Goal: Task Accomplishment & Management: Manage account settings

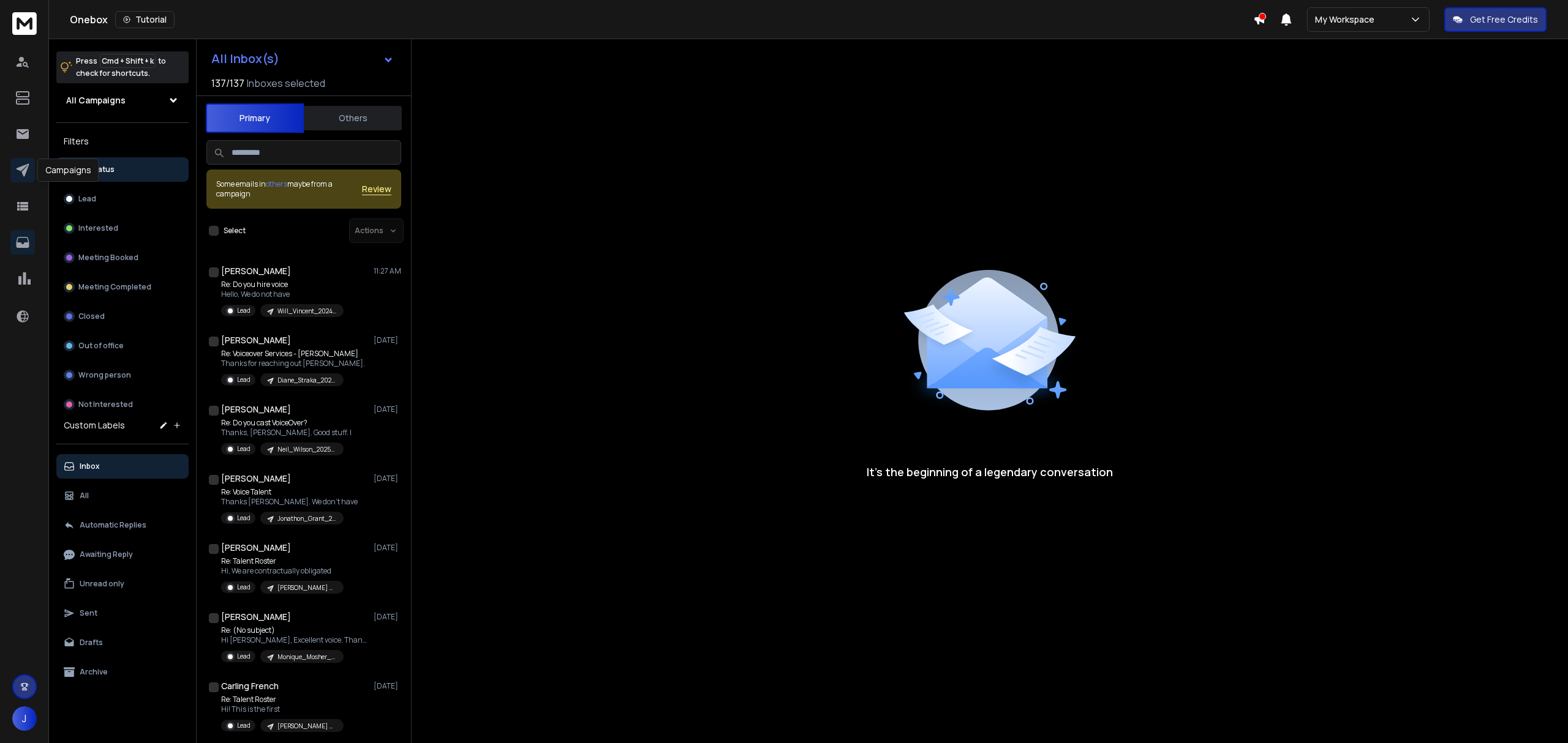
click at [27, 172] on icon at bounding box center [23, 170] width 15 height 15
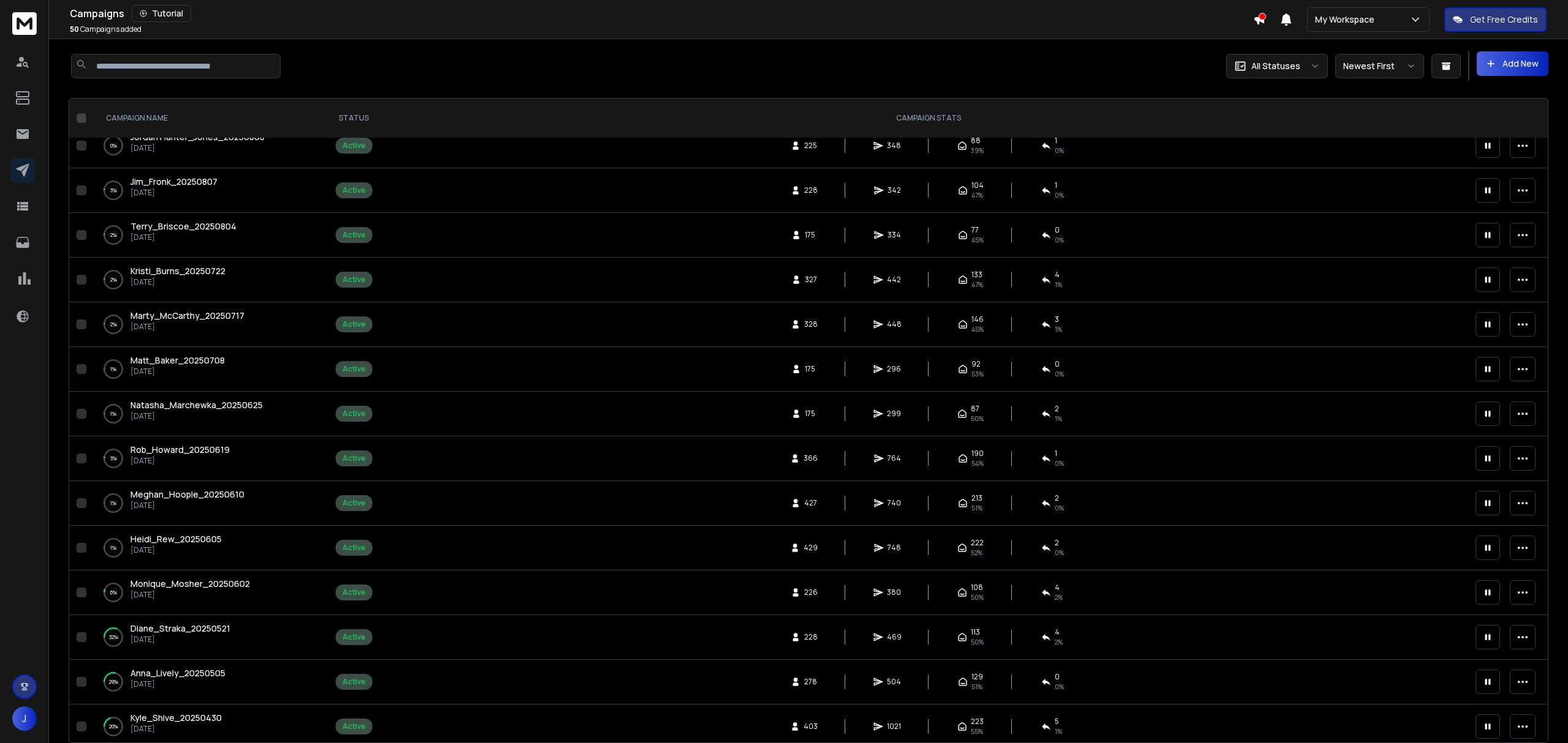
scroll to position [838, 0]
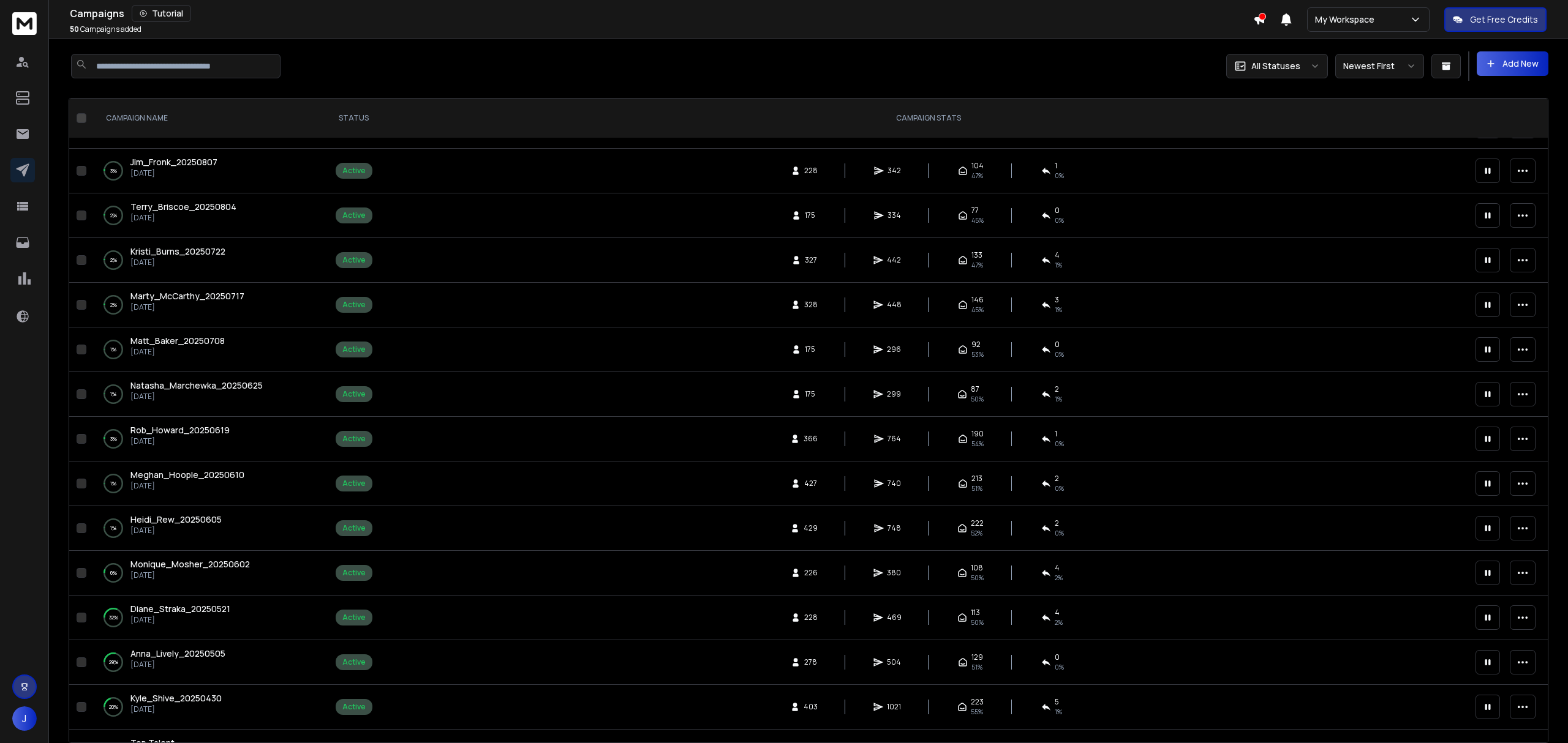
click at [177, 611] on span "Diane_Straka_20250521" at bounding box center [180, 609] width 100 height 12
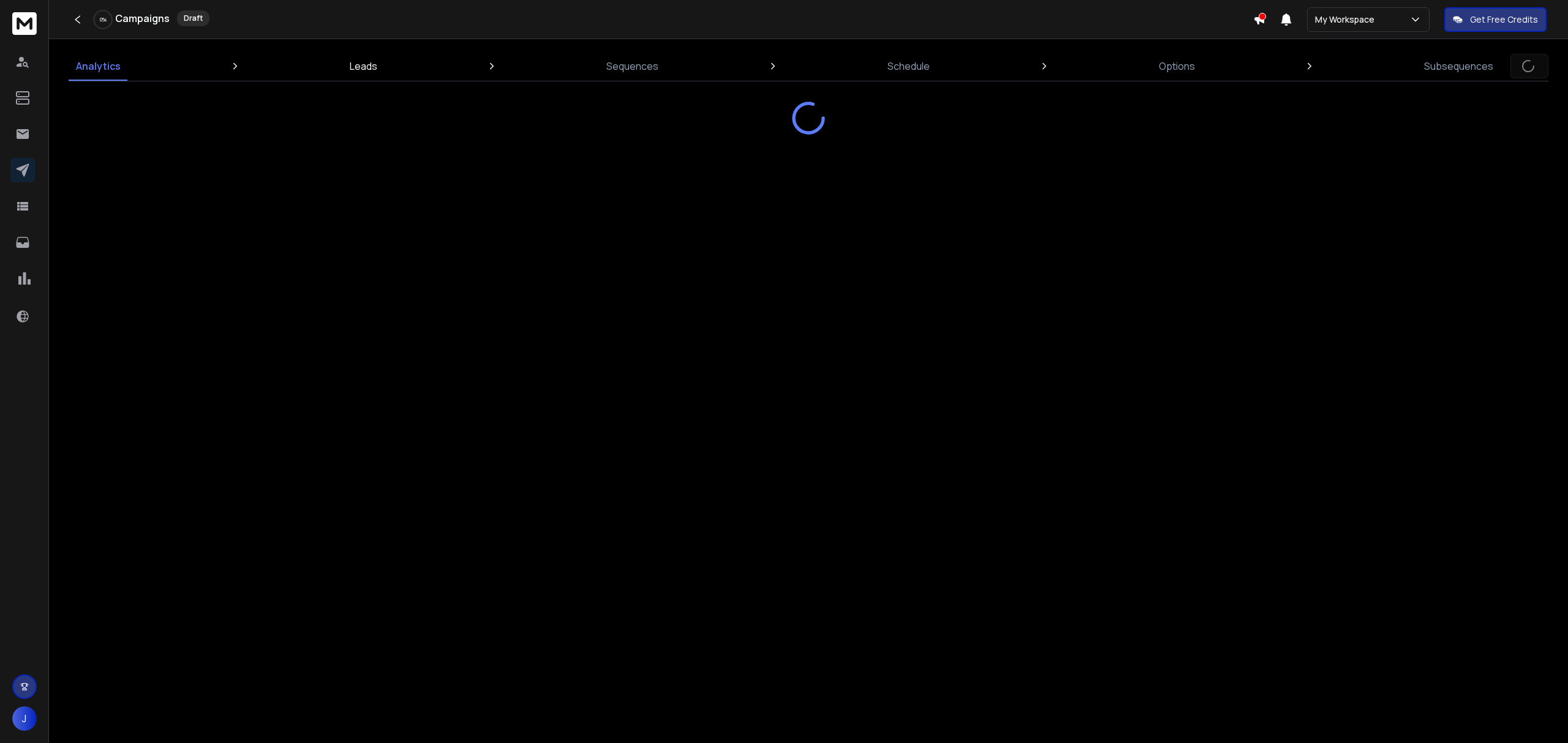
click at [362, 66] on p "Leads" at bounding box center [363, 66] width 27 height 15
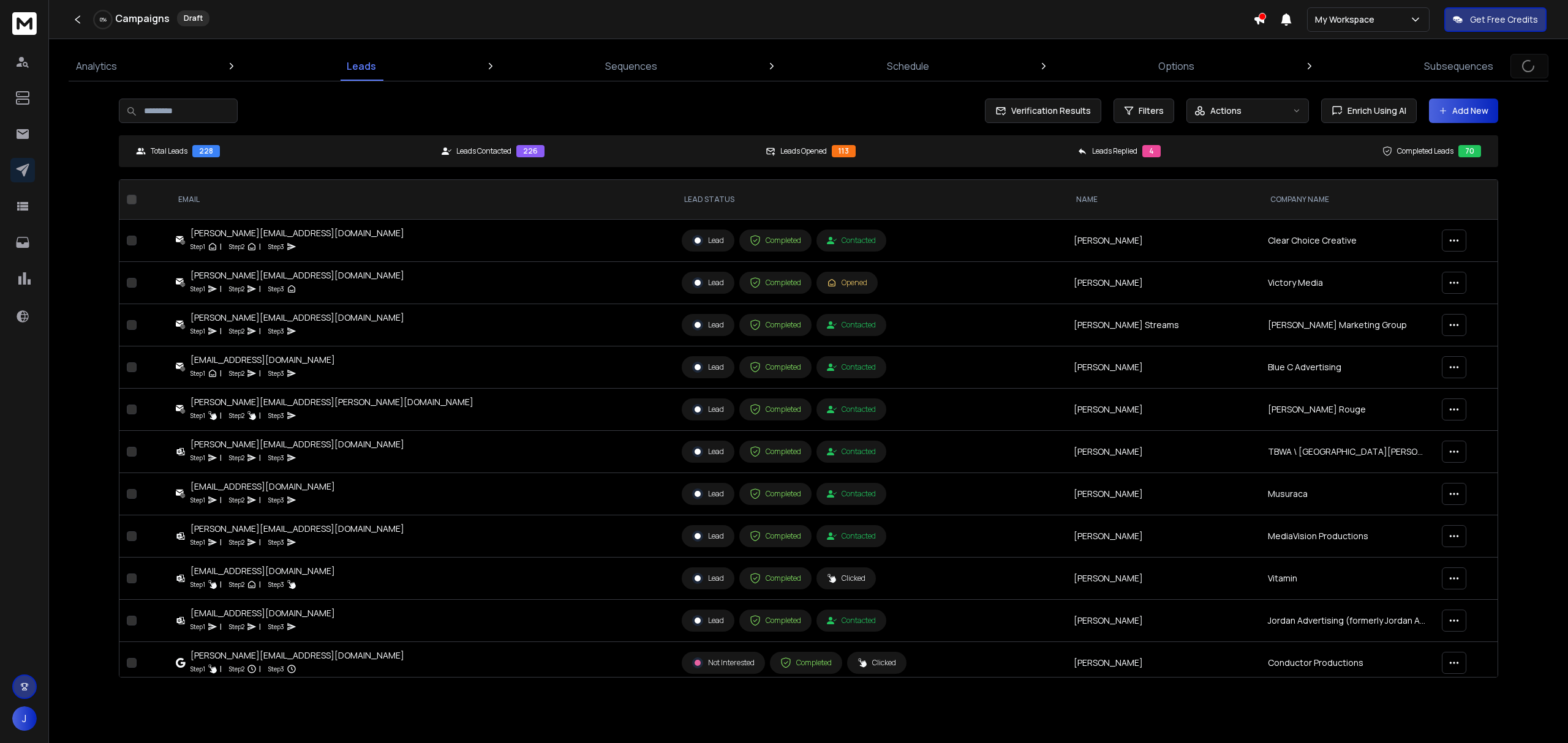
click at [1472, 111] on button "Add New" at bounding box center [1463, 110] width 69 height 24
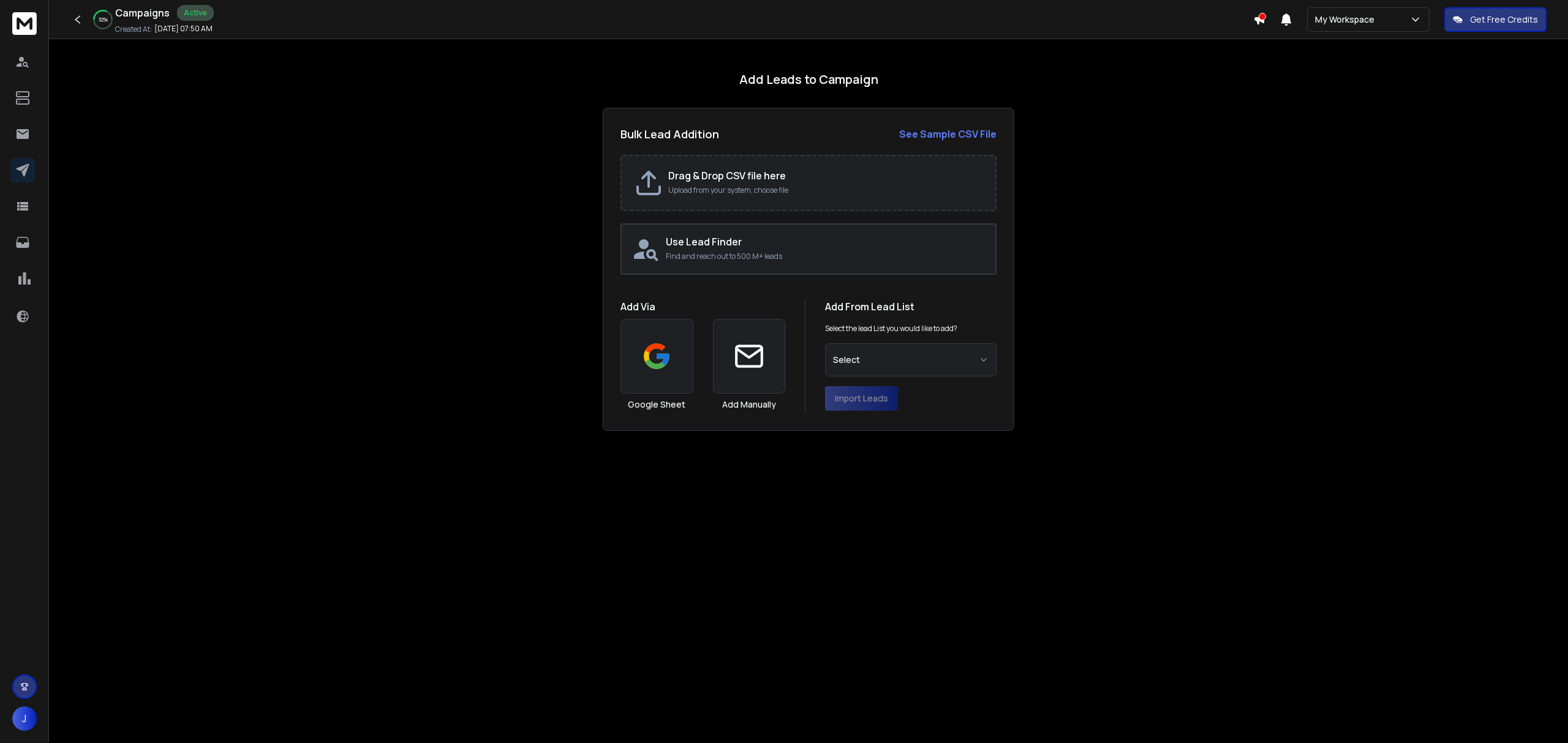
click at [732, 179] on h2 "Drag & Drop CSV file here" at bounding box center [825, 175] width 315 height 15
click at [822, 181] on h2 "Drag & Drop CSV file here" at bounding box center [825, 175] width 315 height 15
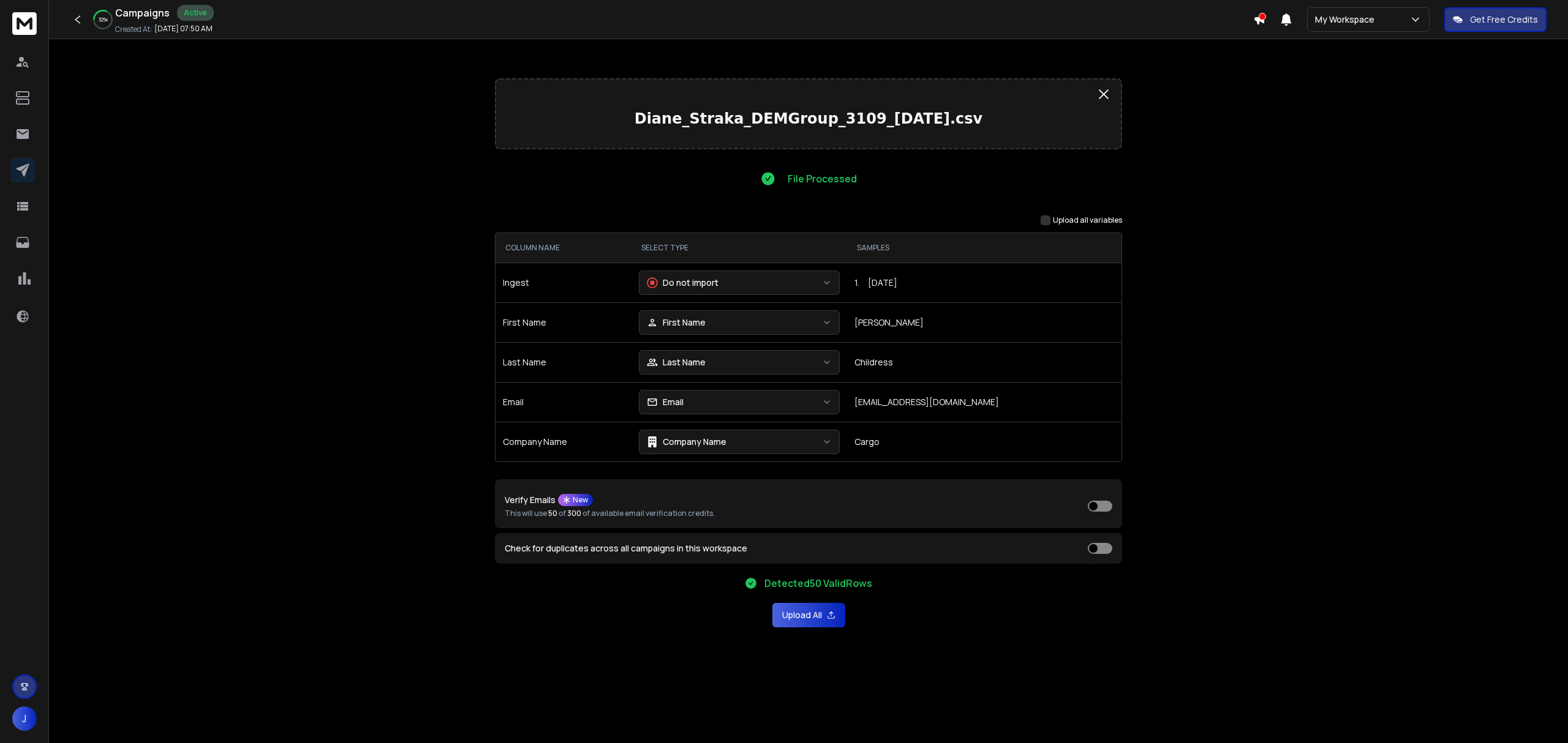
click at [806, 617] on button "Upload All" at bounding box center [808, 615] width 73 height 24
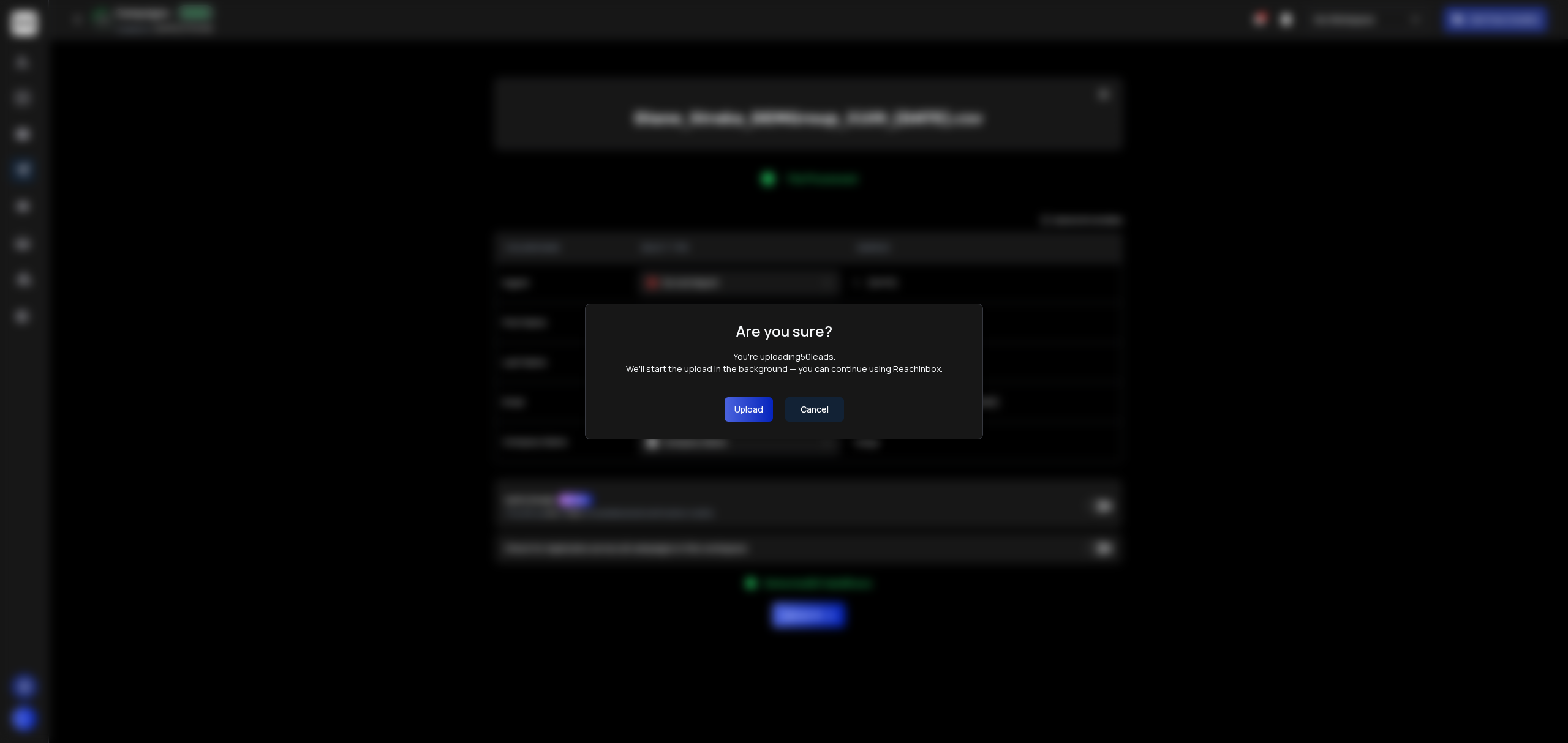
click at [738, 404] on button "Upload" at bounding box center [748, 409] width 48 height 24
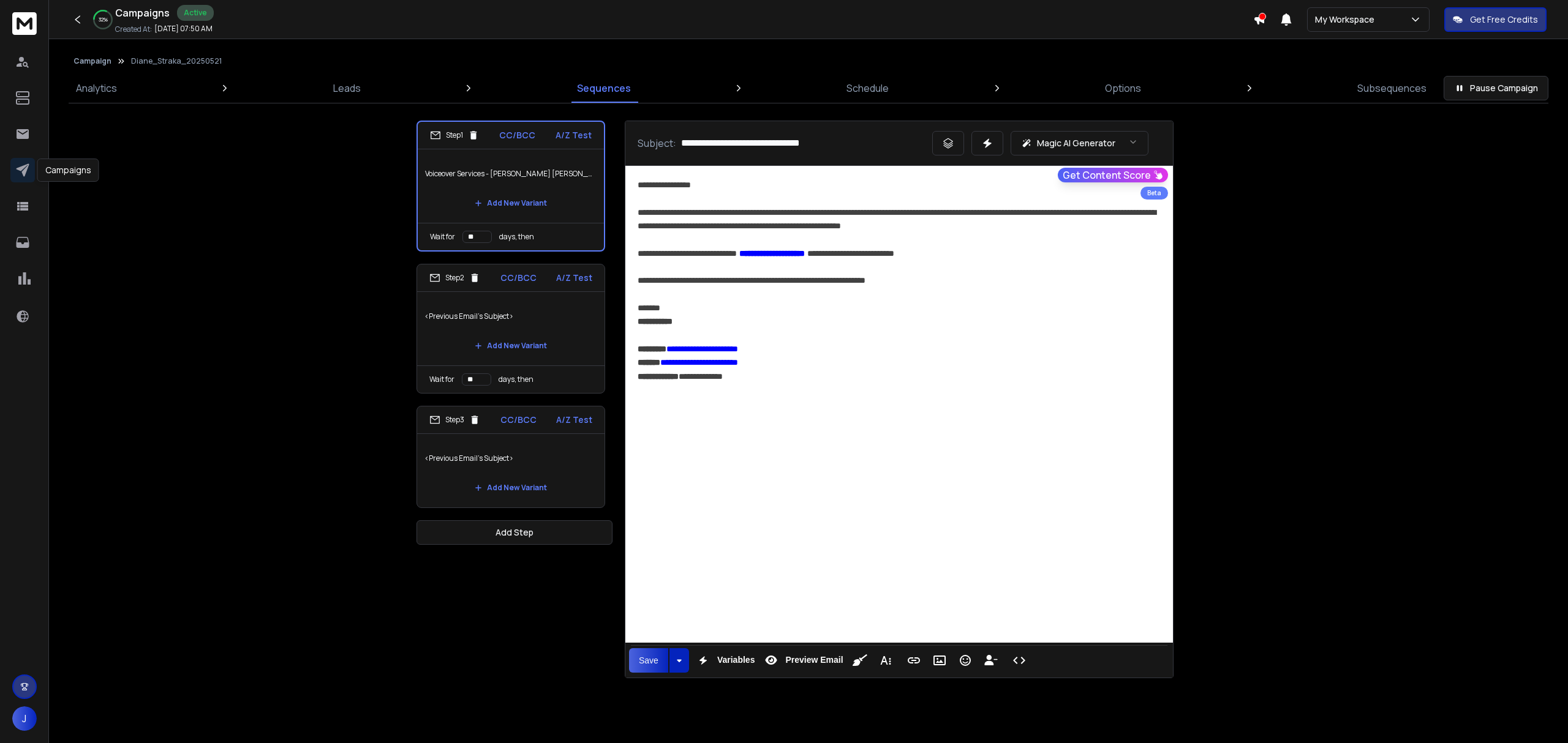
click at [22, 167] on icon at bounding box center [22, 170] width 13 height 13
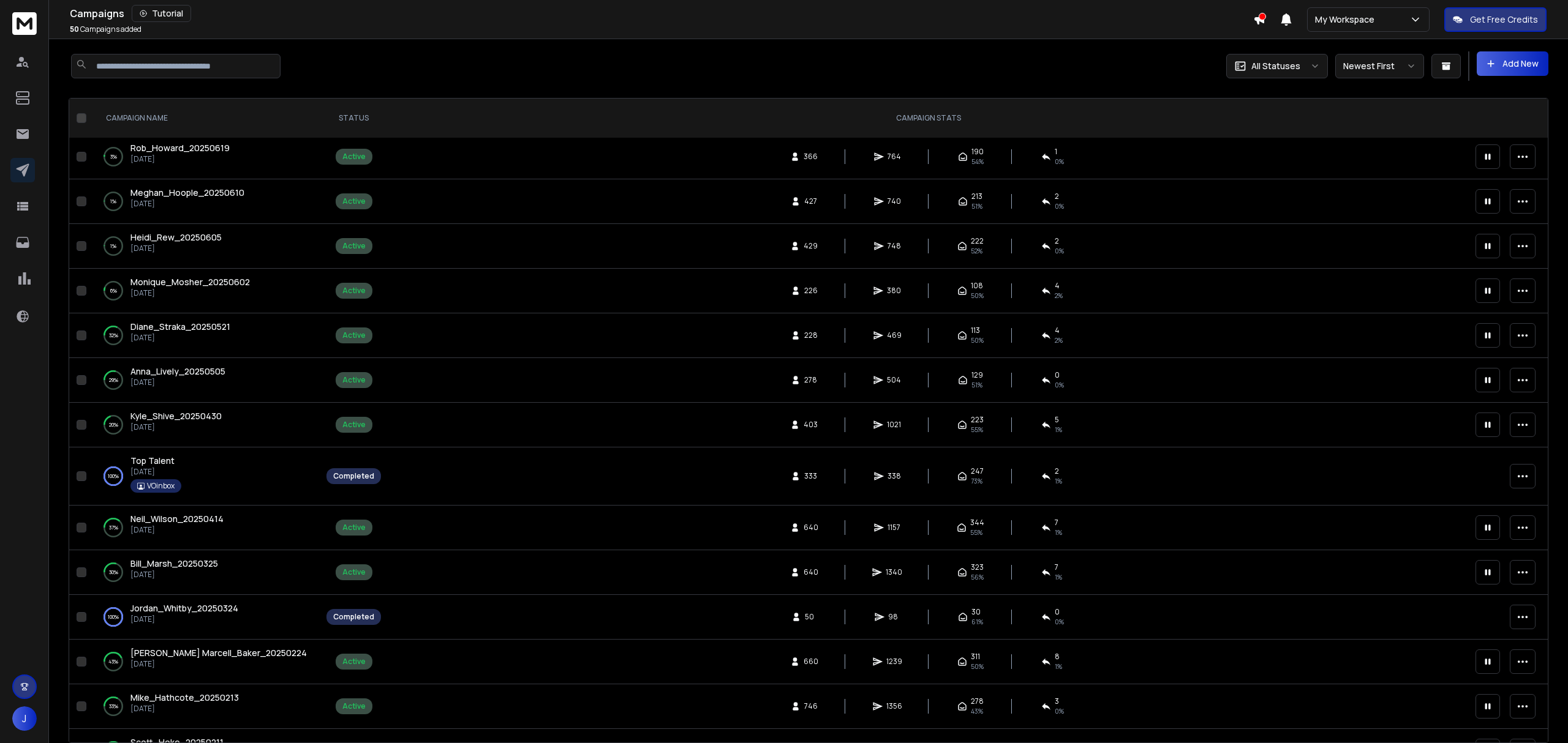
scroll to position [1148, 0]
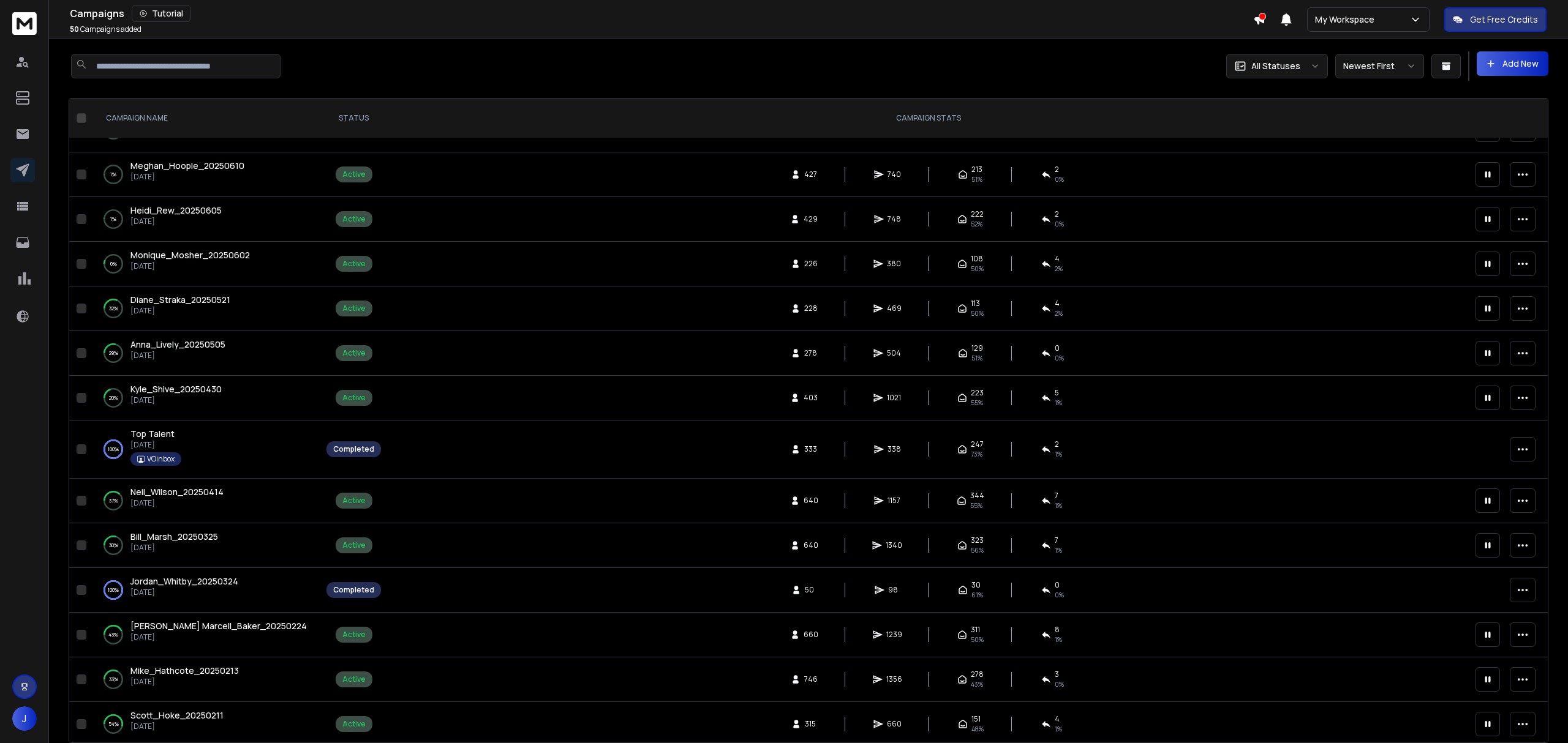
click at [193, 628] on span "[PERSON_NAME] Marcell_Baker_20250224" at bounding box center [218, 626] width 176 height 12
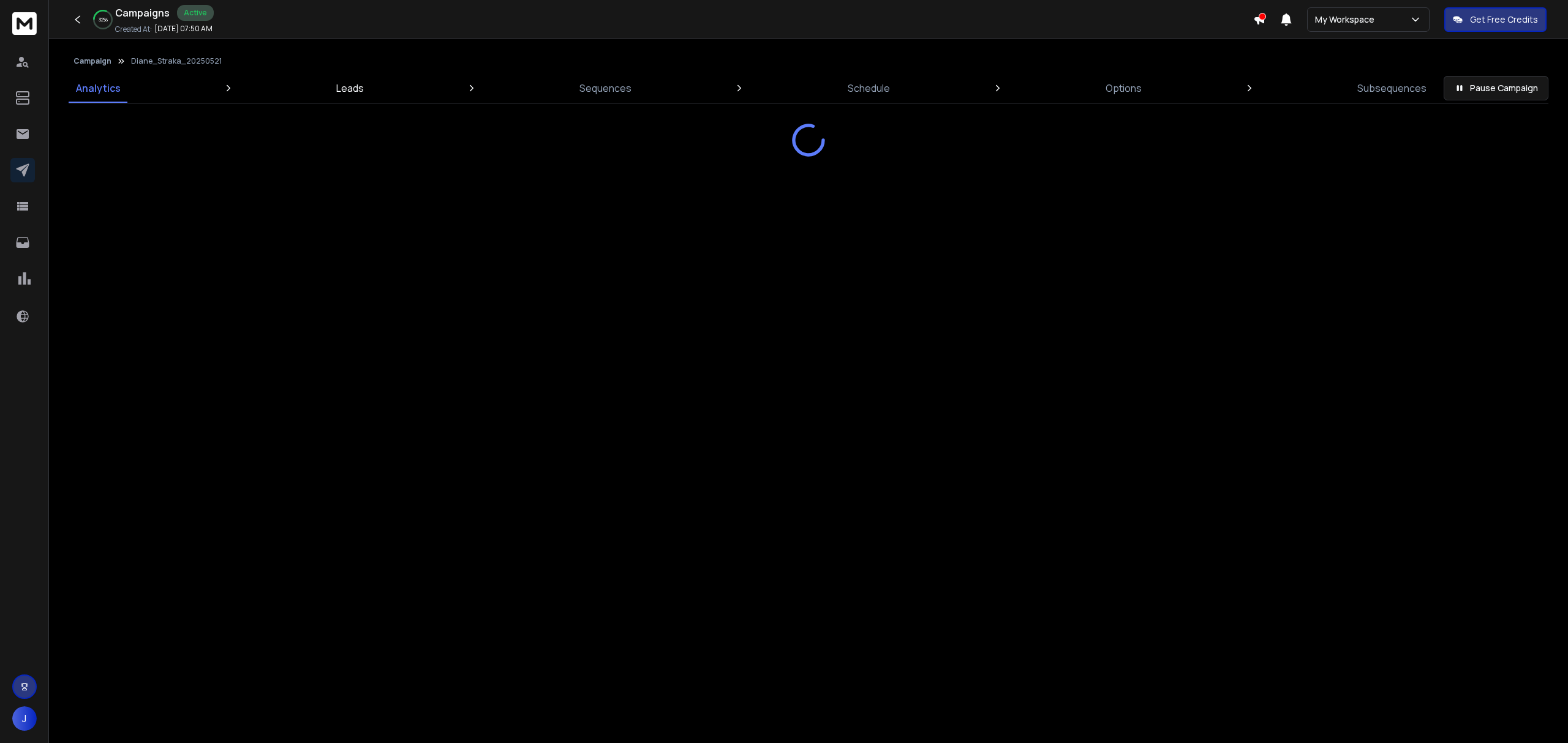
click at [361, 90] on p "Leads" at bounding box center [349, 88] width 27 height 15
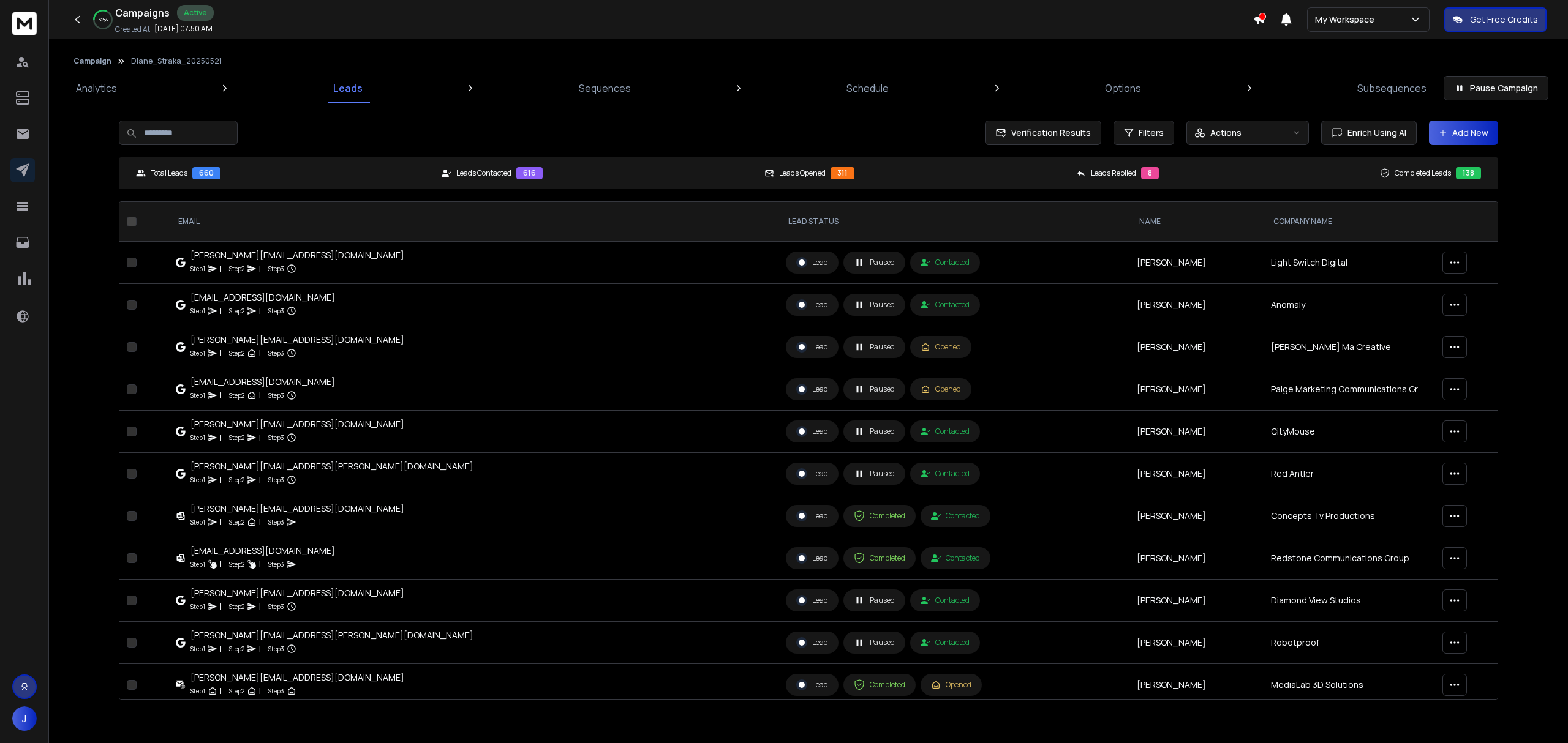
click at [1449, 132] on button "Add New" at bounding box center [1463, 132] width 69 height 24
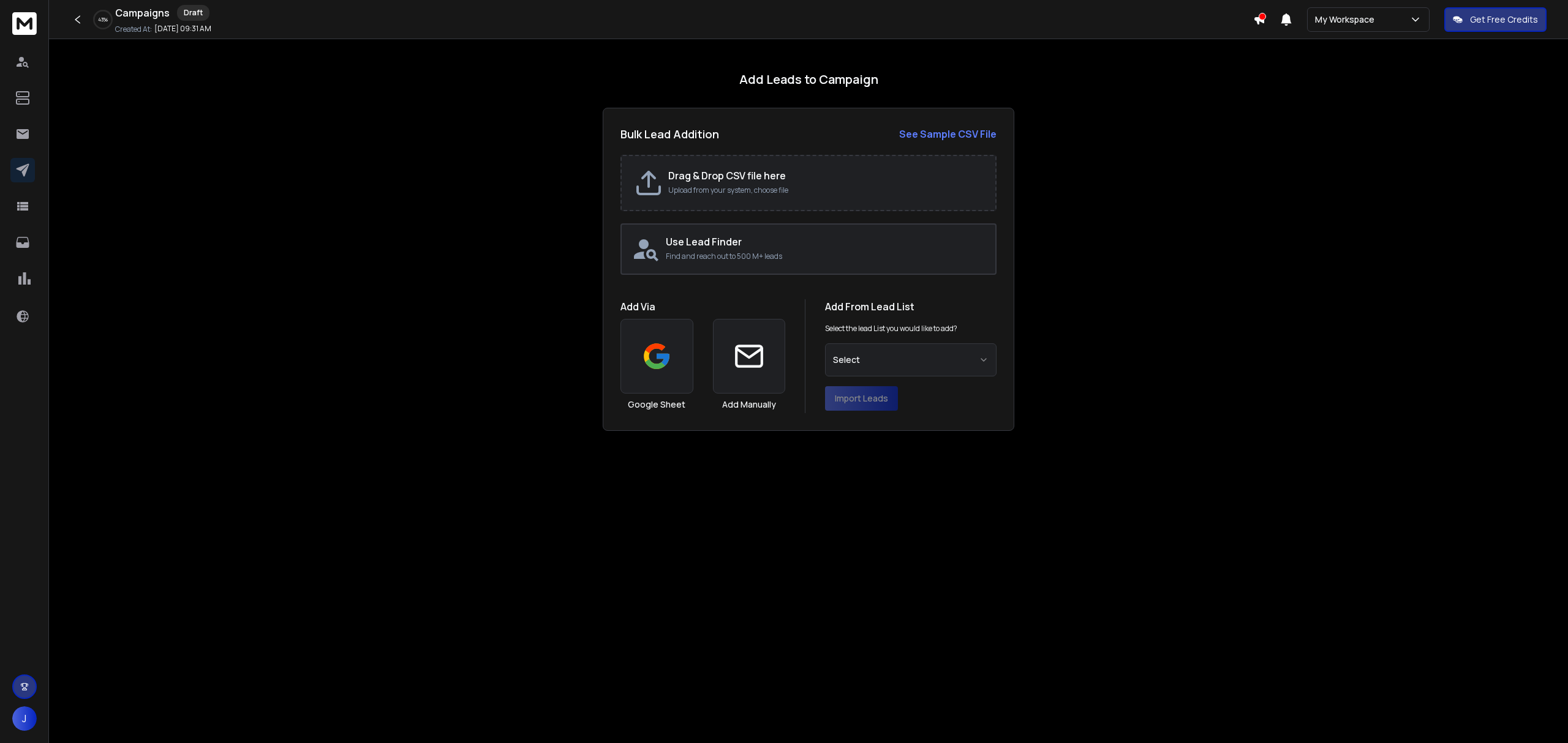
click at [738, 175] on h2 "Drag & Drop CSV file here" at bounding box center [825, 175] width 315 height 15
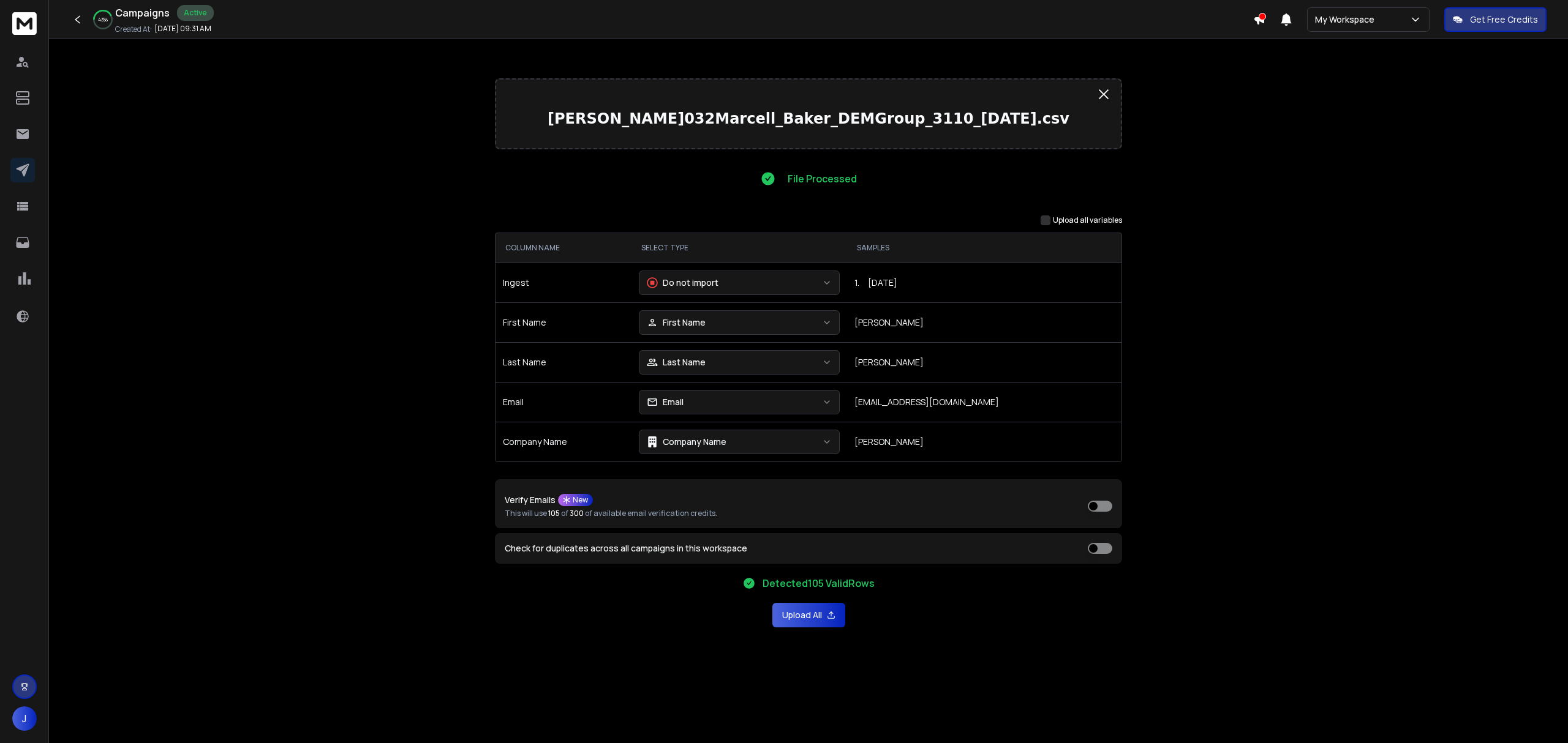
click at [803, 605] on button "Upload All" at bounding box center [808, 615] width 73 height 24
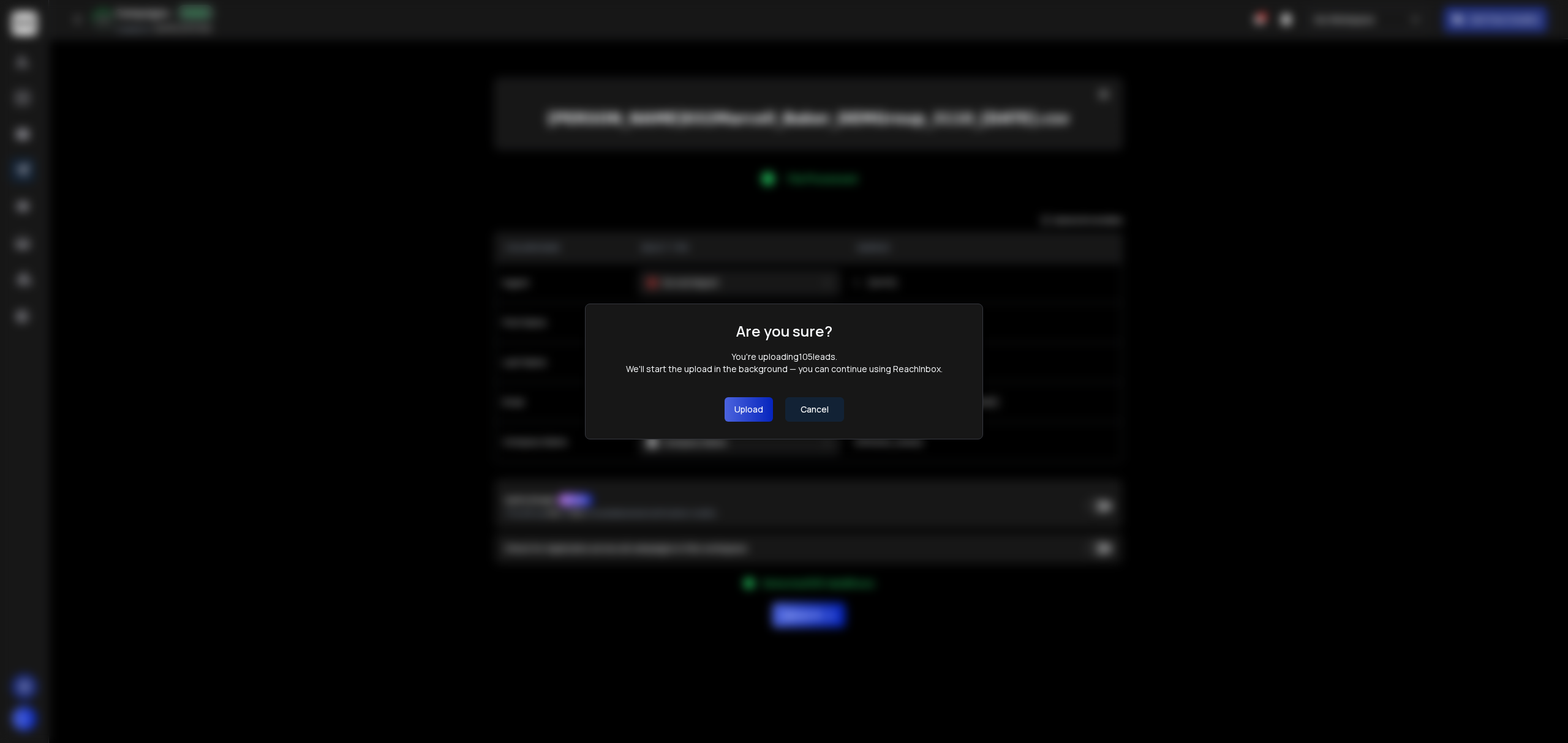
click at [748, 400] on button "Upload" at bounding box center [748, 409] width 48 height 24
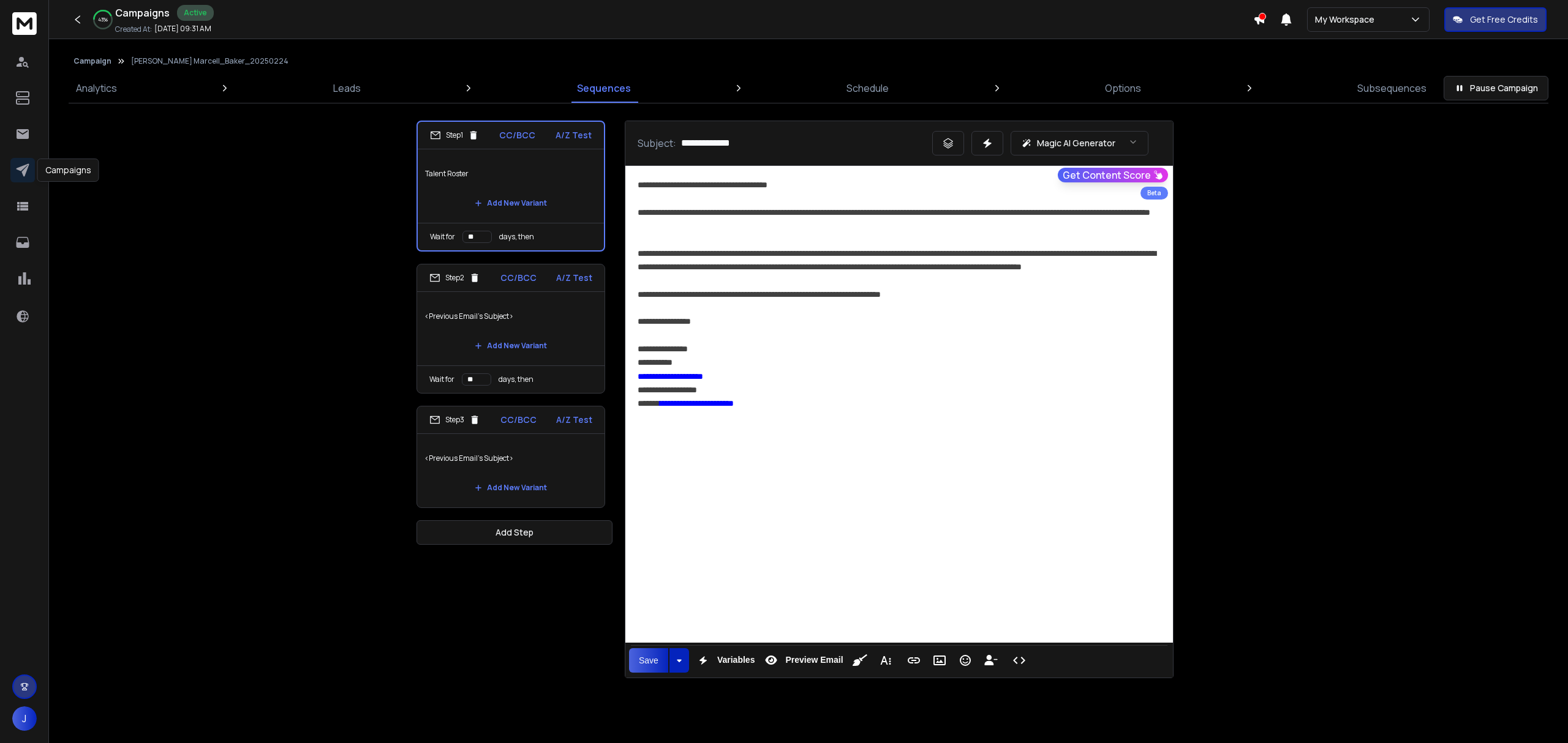
click at [19, 169] on icon at bounding box center [22, 170] width 13 height 13
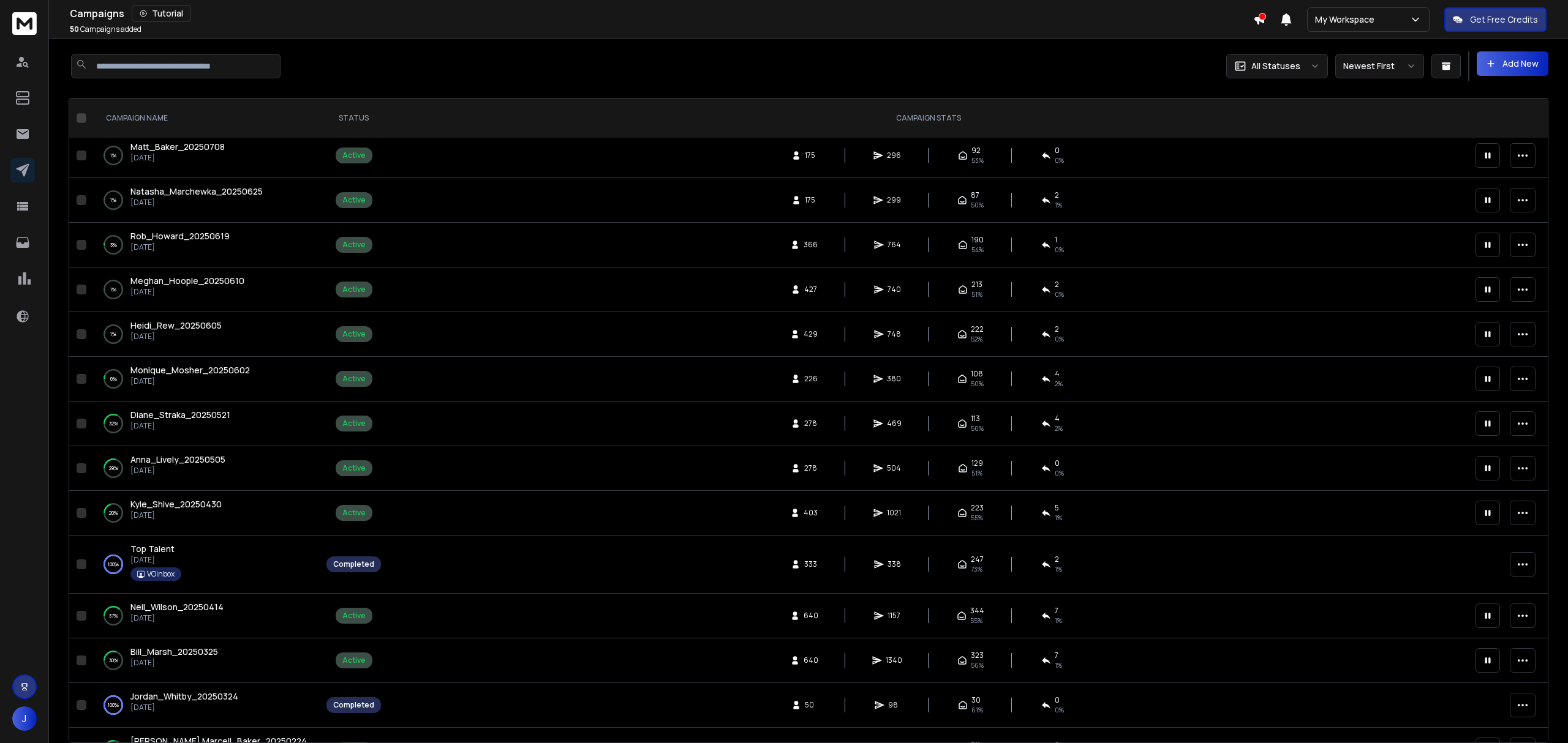
scroll to position [1038, 0]
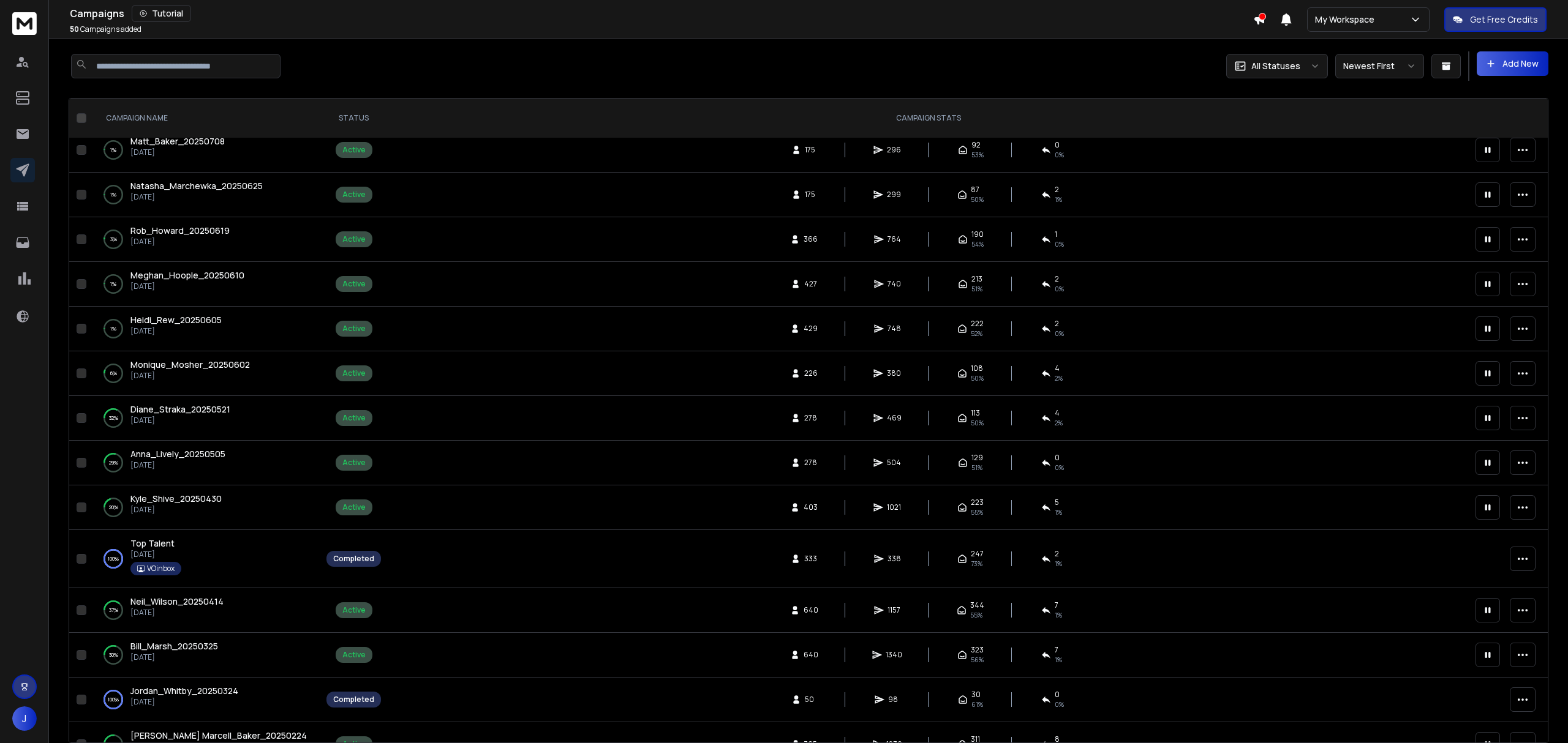
click at [151, 502] on span "Kyle_Shive_20250430" at bounding box center [175, 499] width 91 height 12
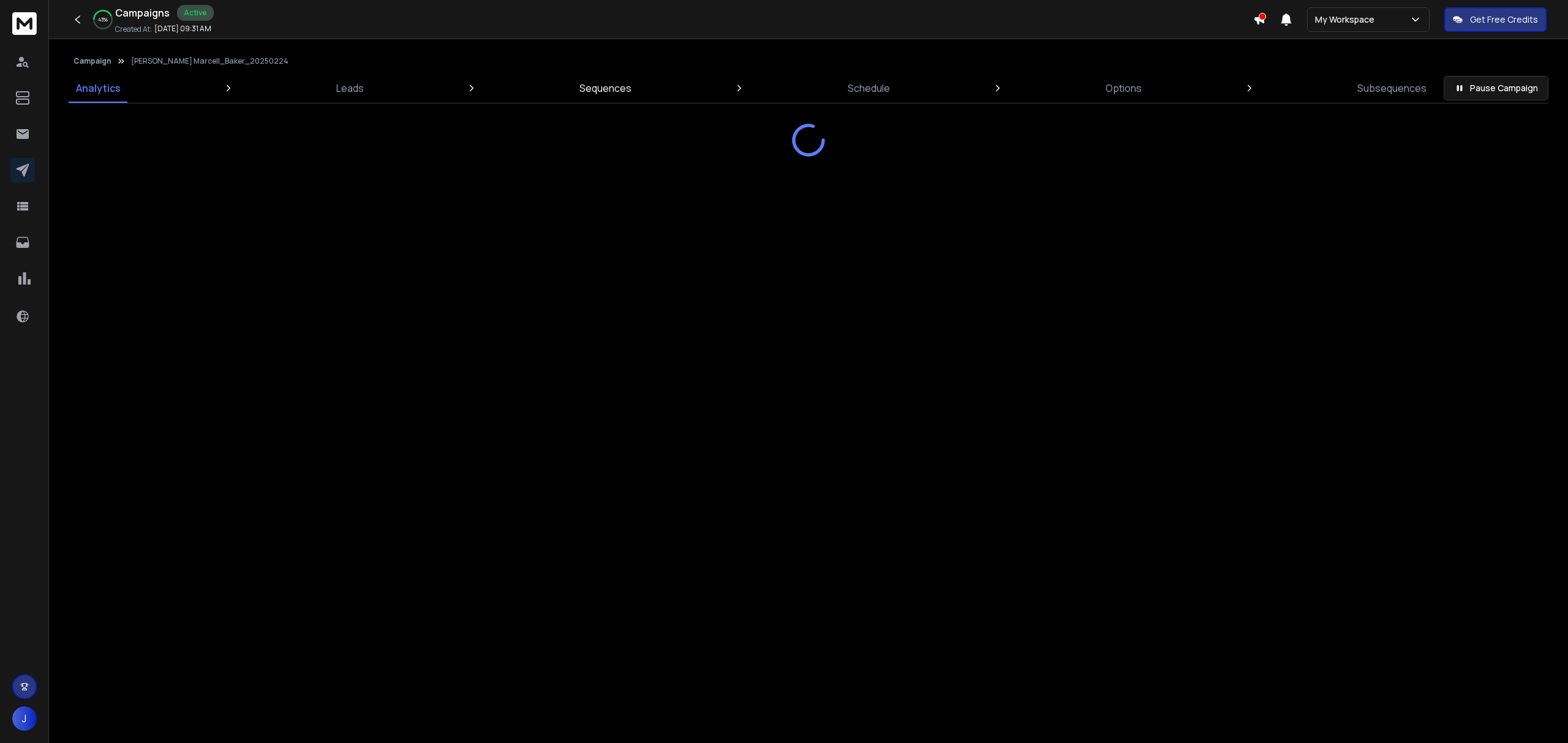
click at [607, 84] on p "Sequences" at bounding box center [606, 88] width 52 height 15
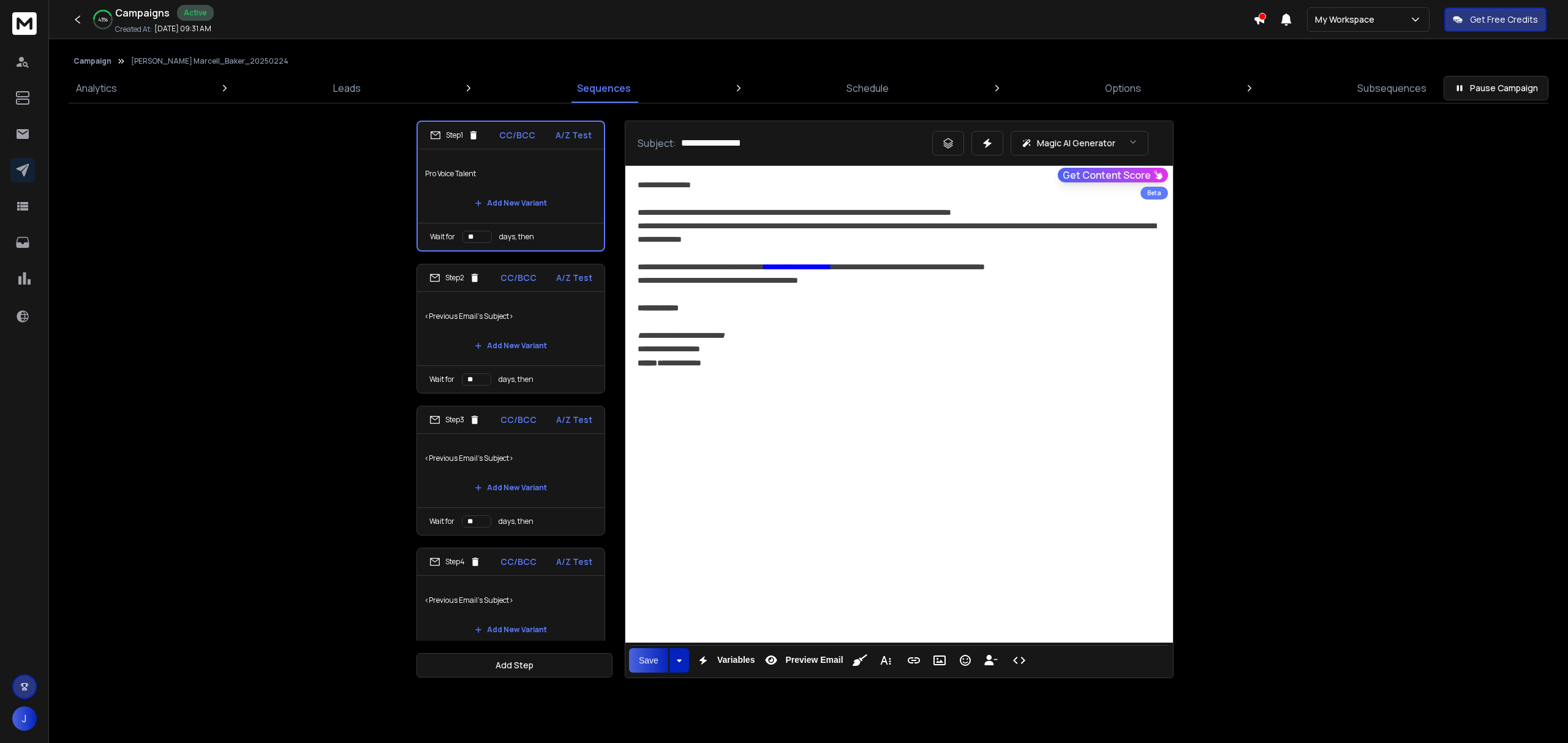
scroll to position [1, 0]
click at [336, 86] on p "Leads" at bounding box center [346, 88] width 27 height 15
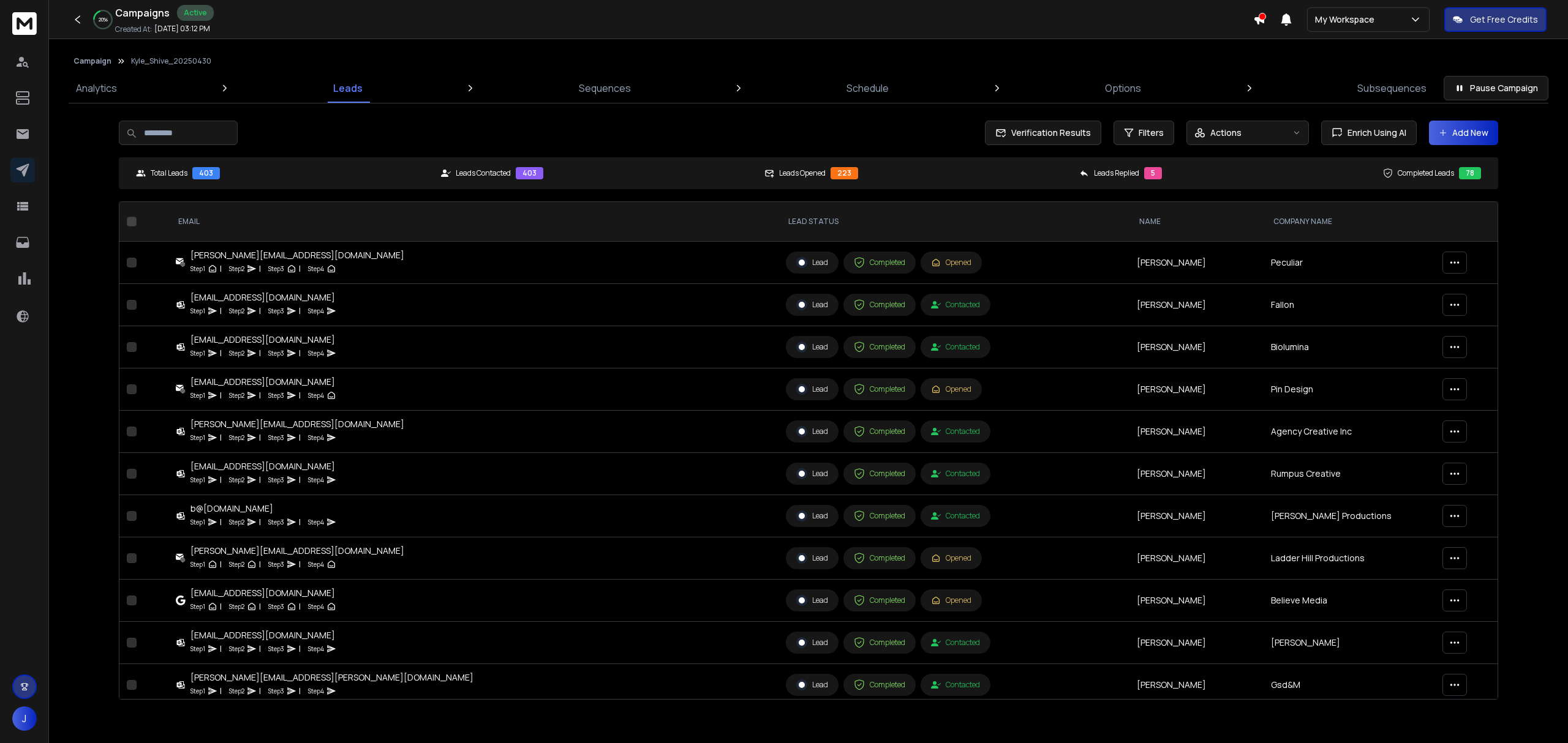
click at [1476, 130] on button "Add New" at bounding box center [1463, 132] width 69 height 24
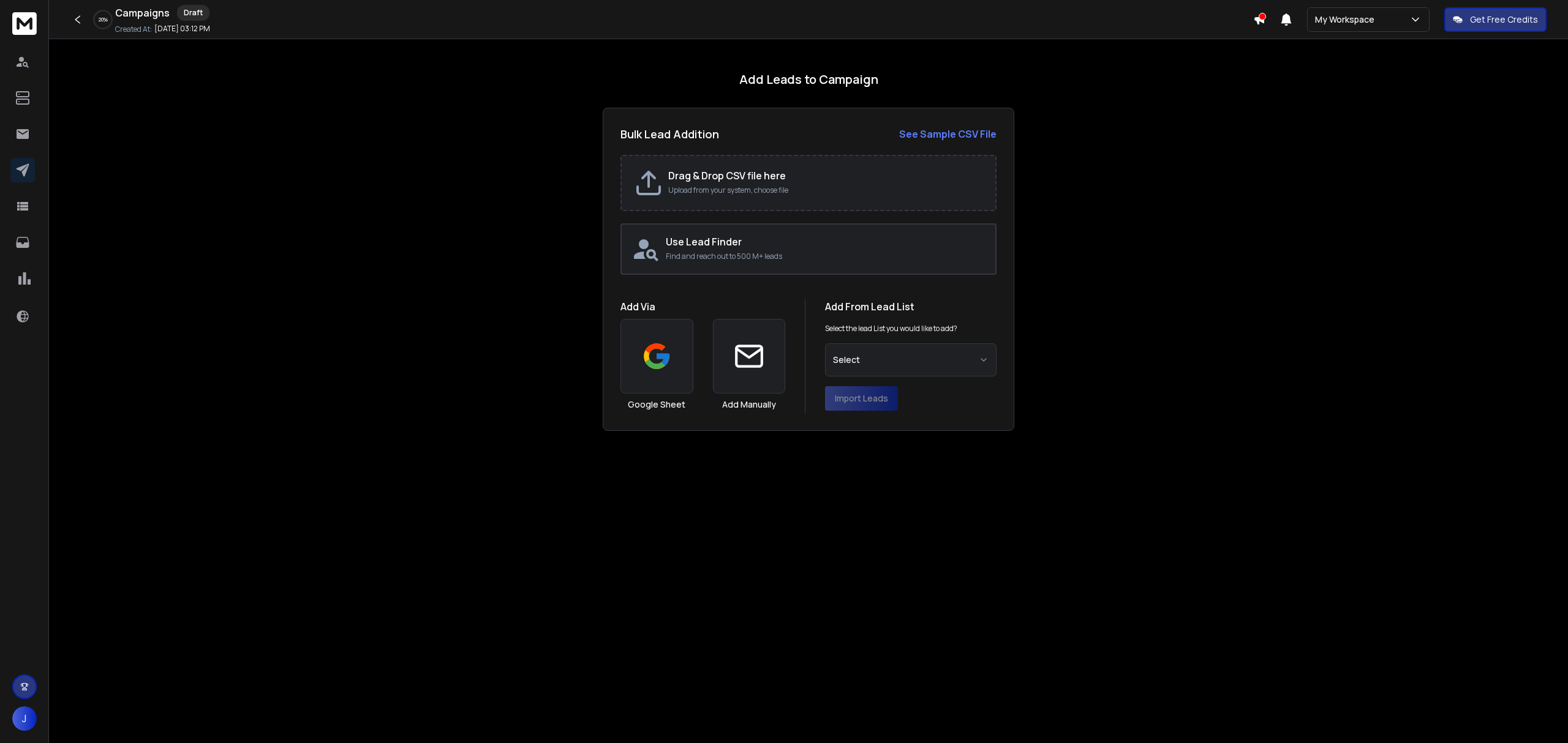
click at [760, 186] on p "Upload from your system, choose file" at bounding box center [825, 190] width 315 height 10
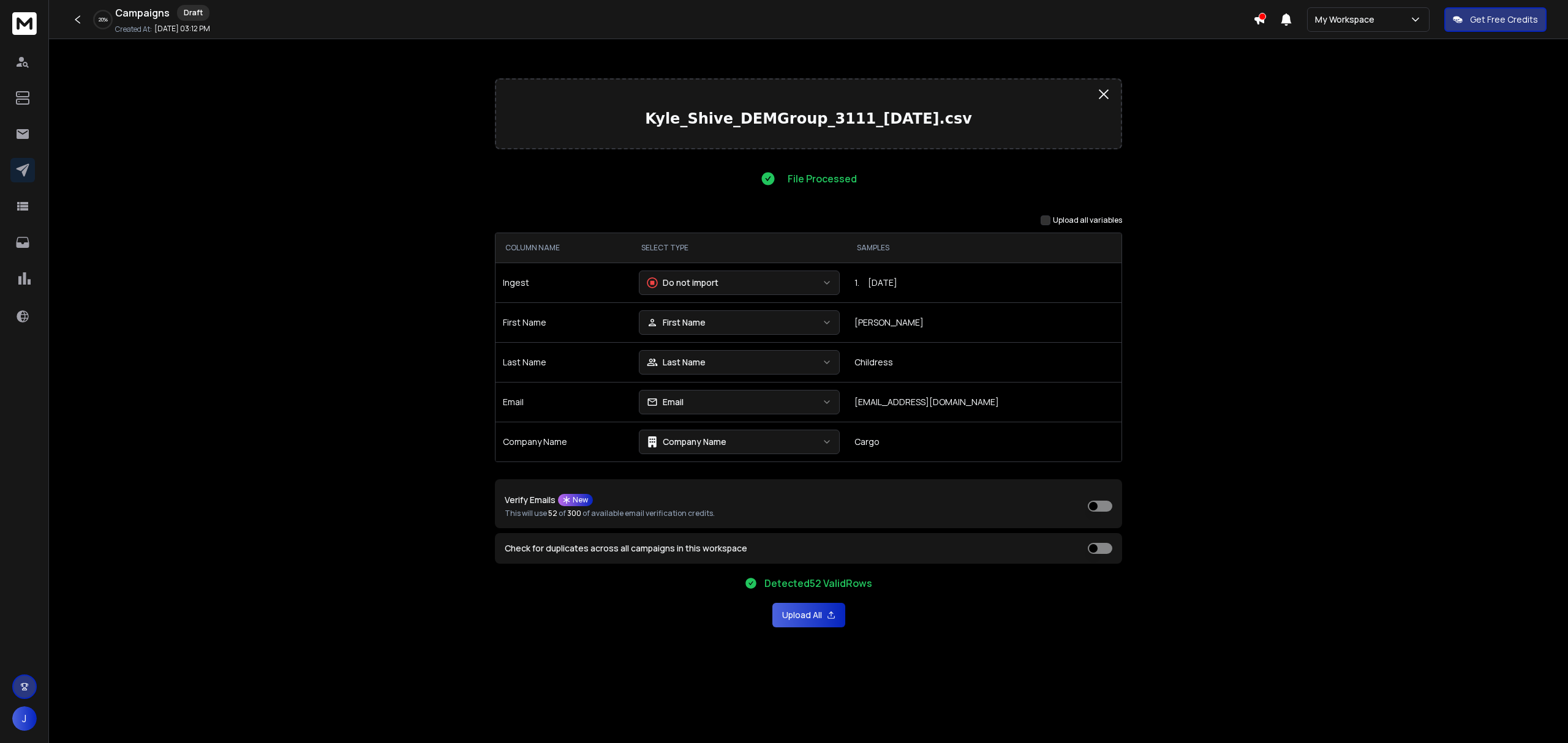
click at [803, 615] on button "Upload All" at bounding box center [808, 615] width 73 height 24
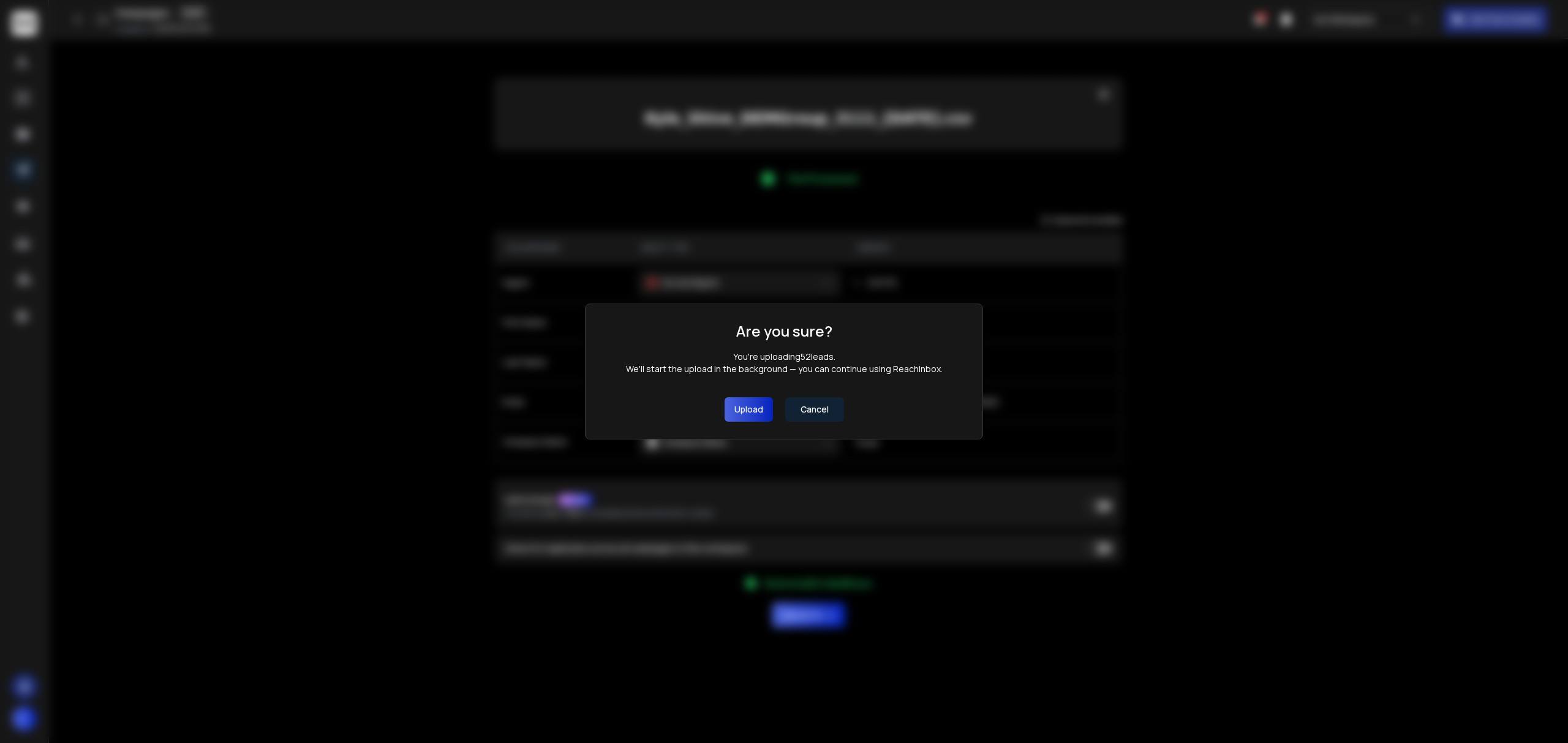
click at [743, 404] on button "Upload" at bounding box center [748, 409] width 48 height 24
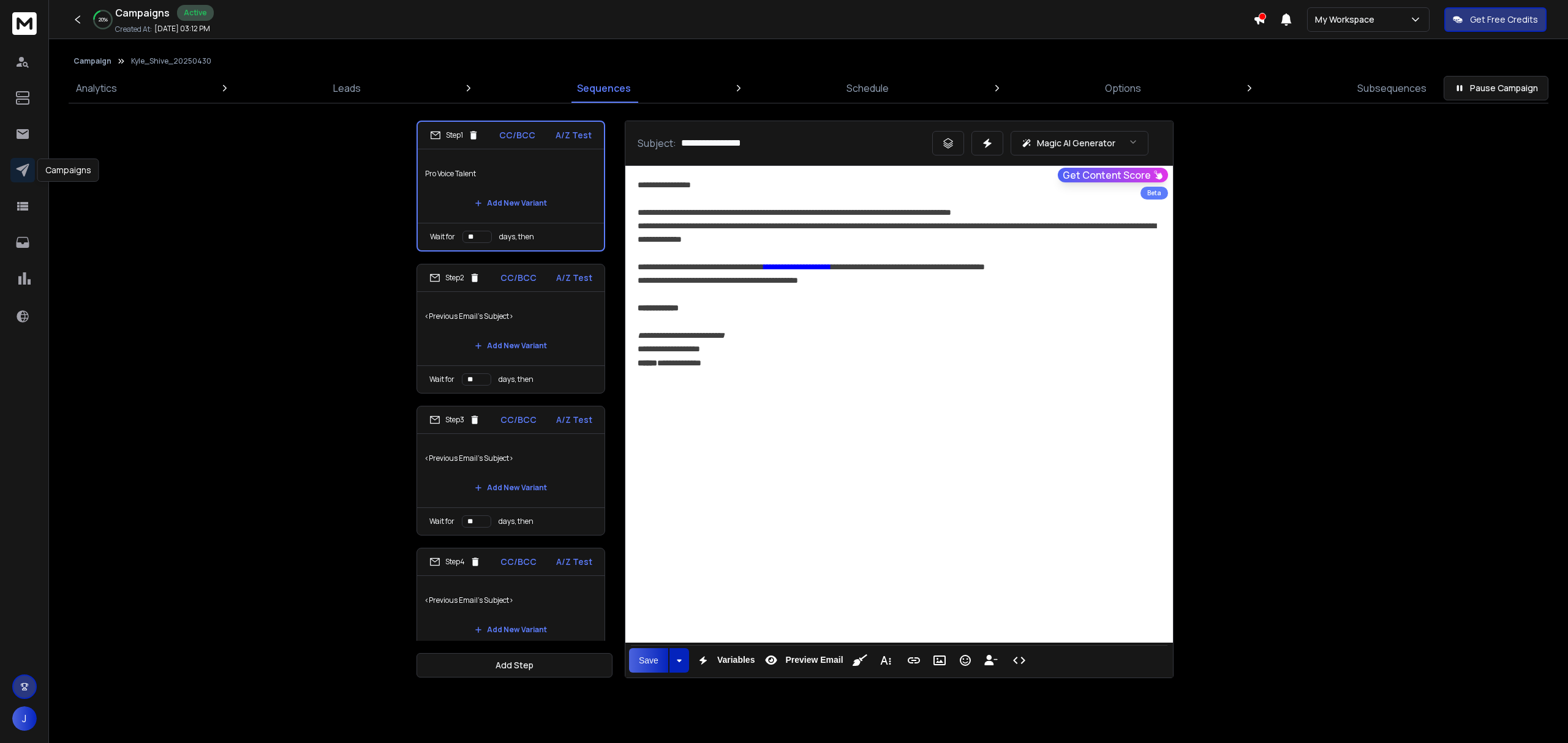
click at [21, 168] on icon at bounding box center [22, 170] width 13 height 13
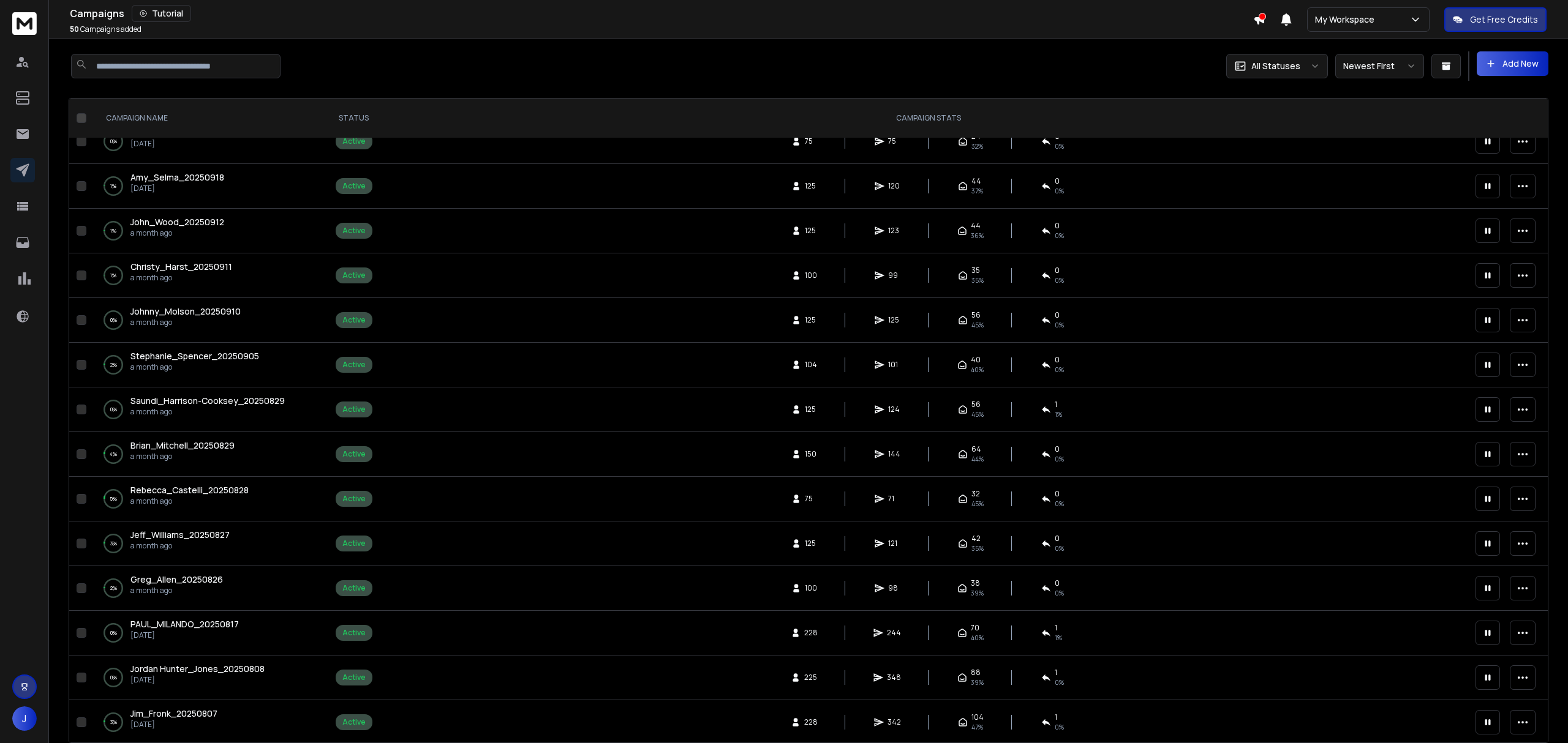
scroll to position [300, 0]
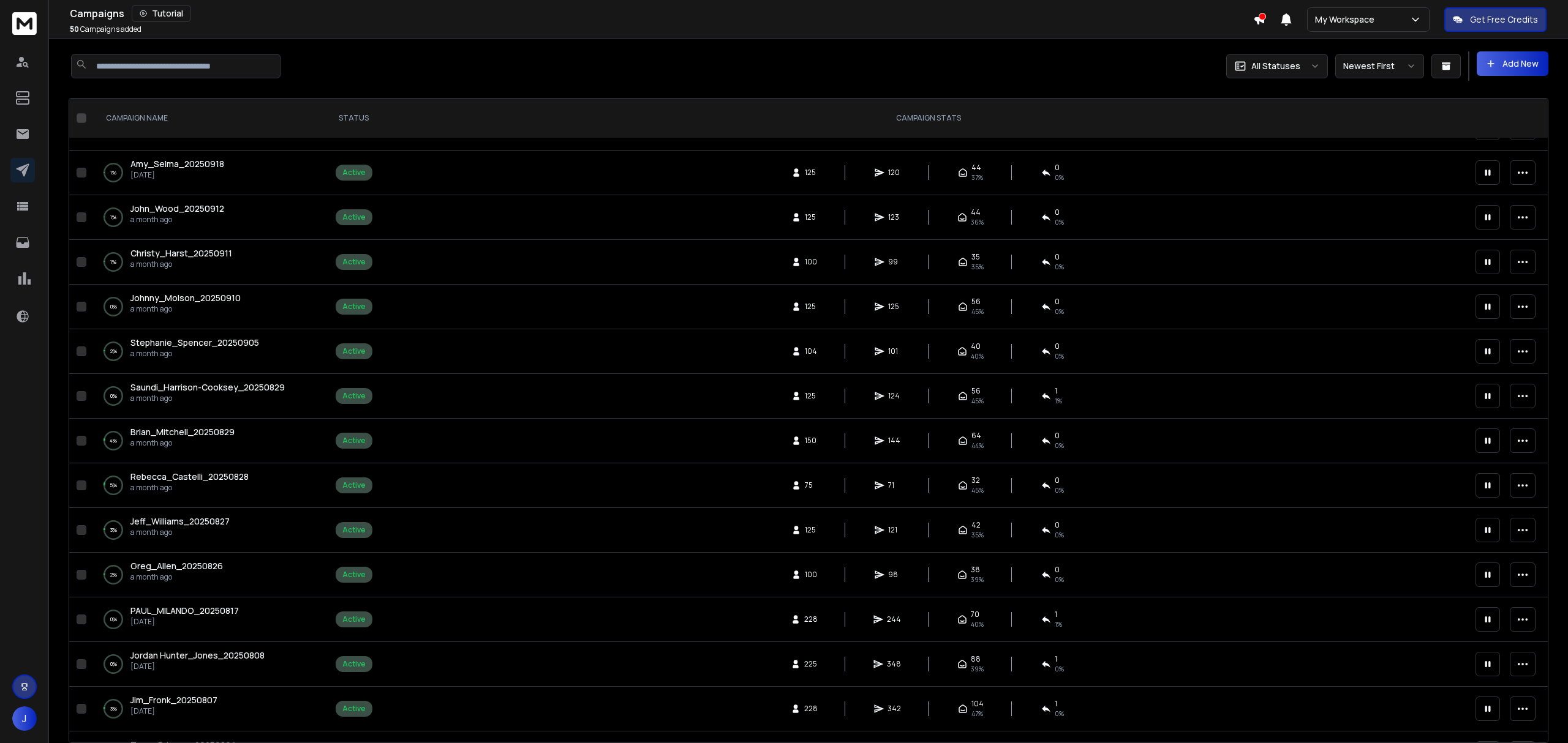
click at [195, 567] on span "Greg_Allen_20250826" at bounding box center [176, 566] width 93 height 12
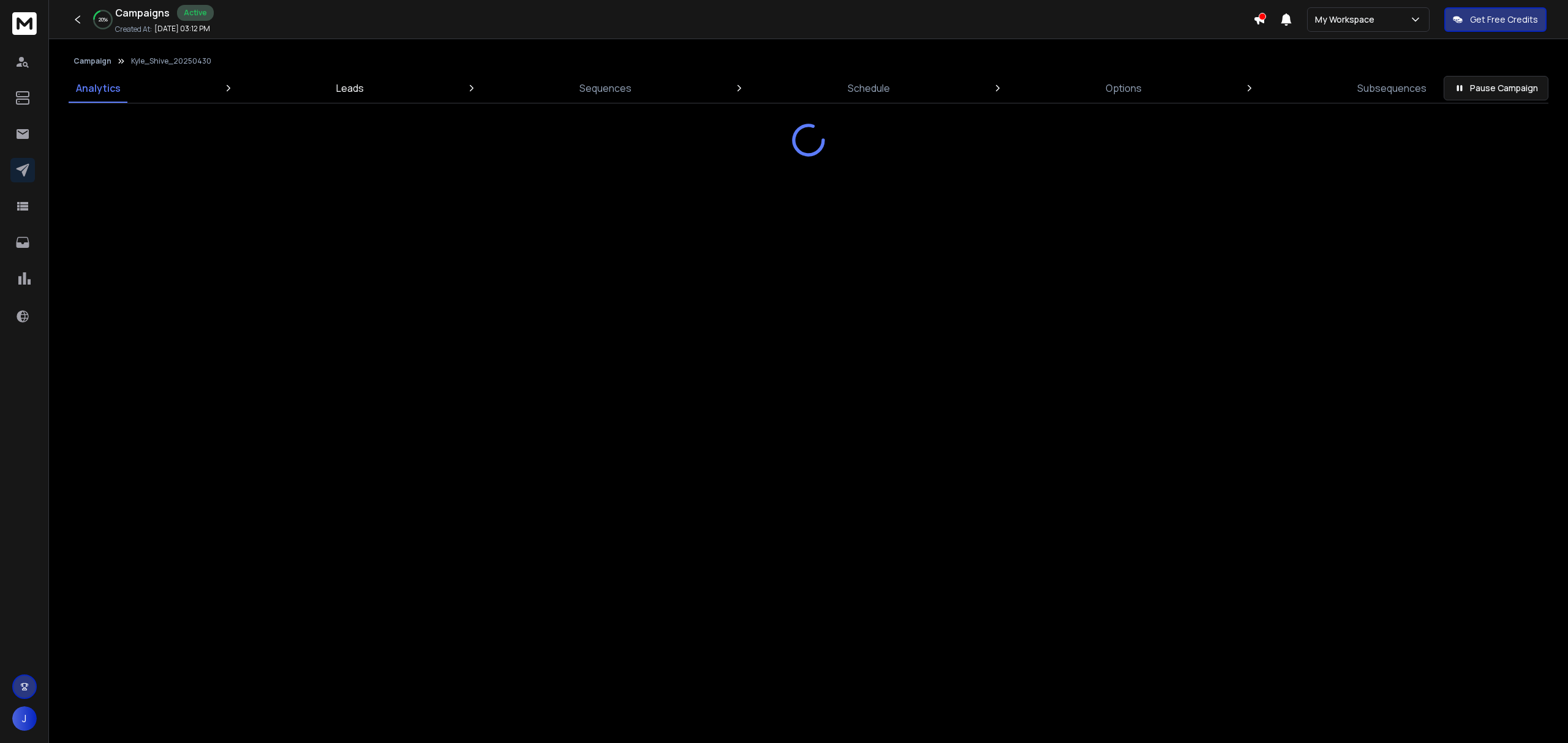
click at [349, 84] on p "Leads" at bounding box center [349, 88] width 27 height 15
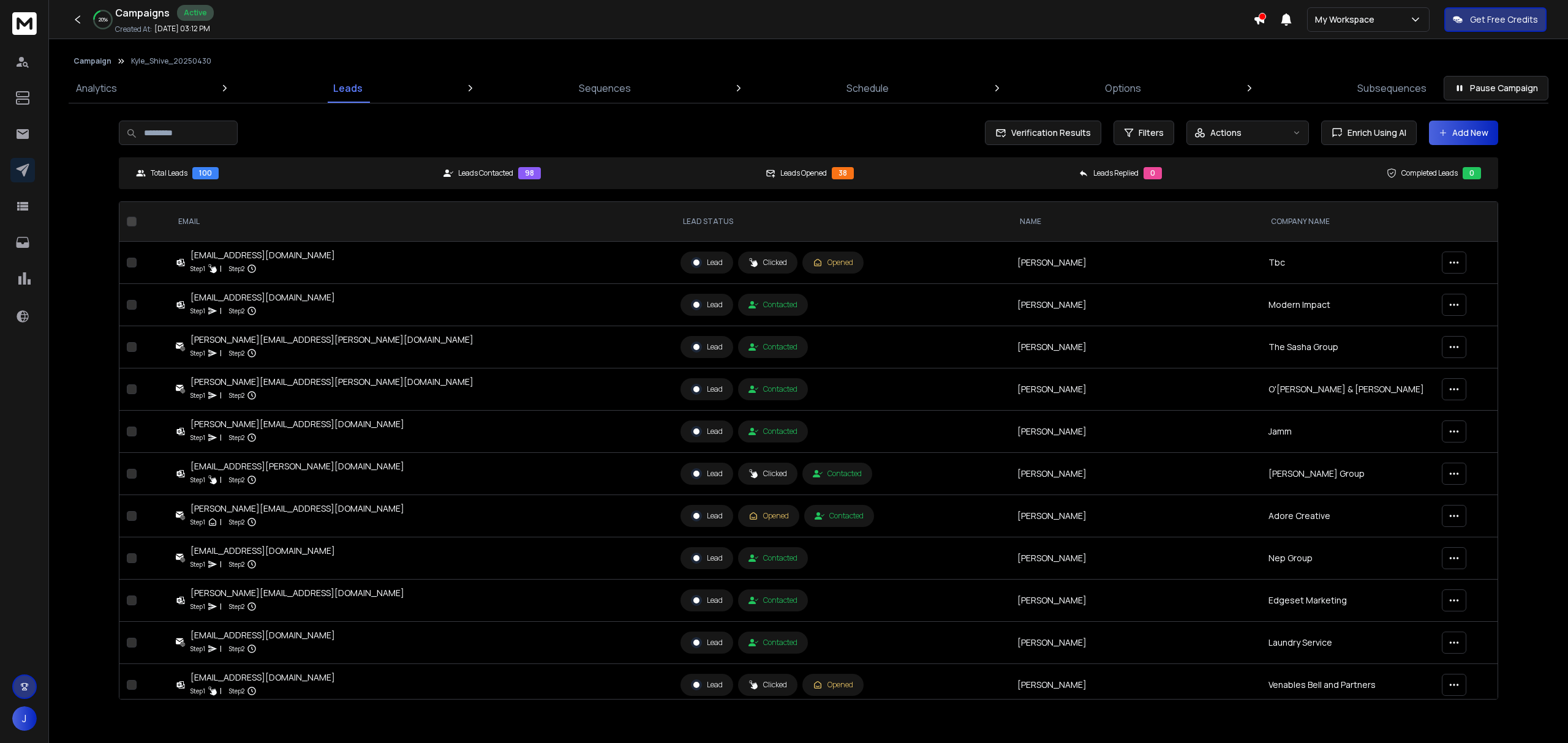
click at [1455, 130] on button "Add New" at bounding box center [1463, 132] width 69 height 24
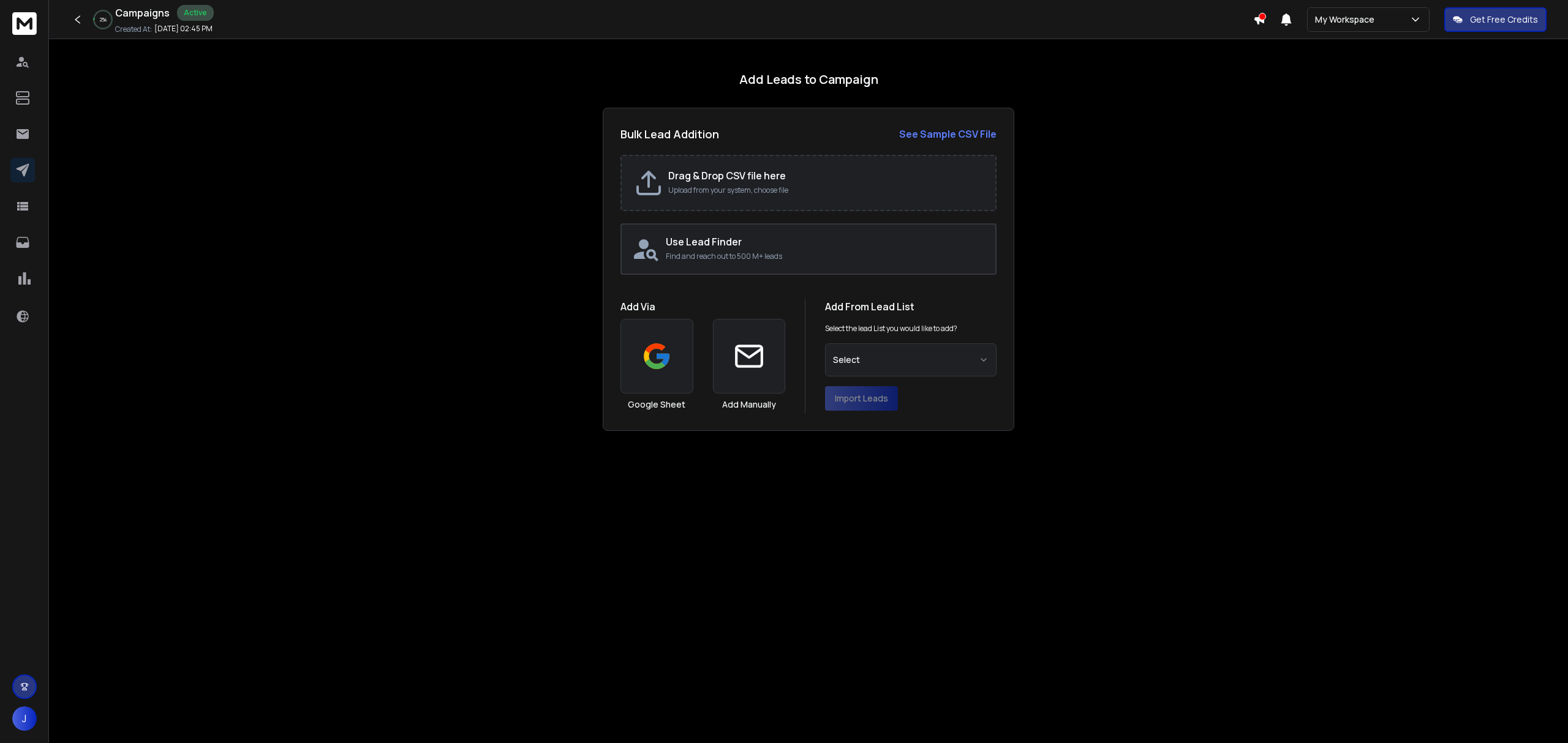
click at [751, 186] on p "Upload from your system, choose file" at bounding box center [825, 190] width 315 height 10
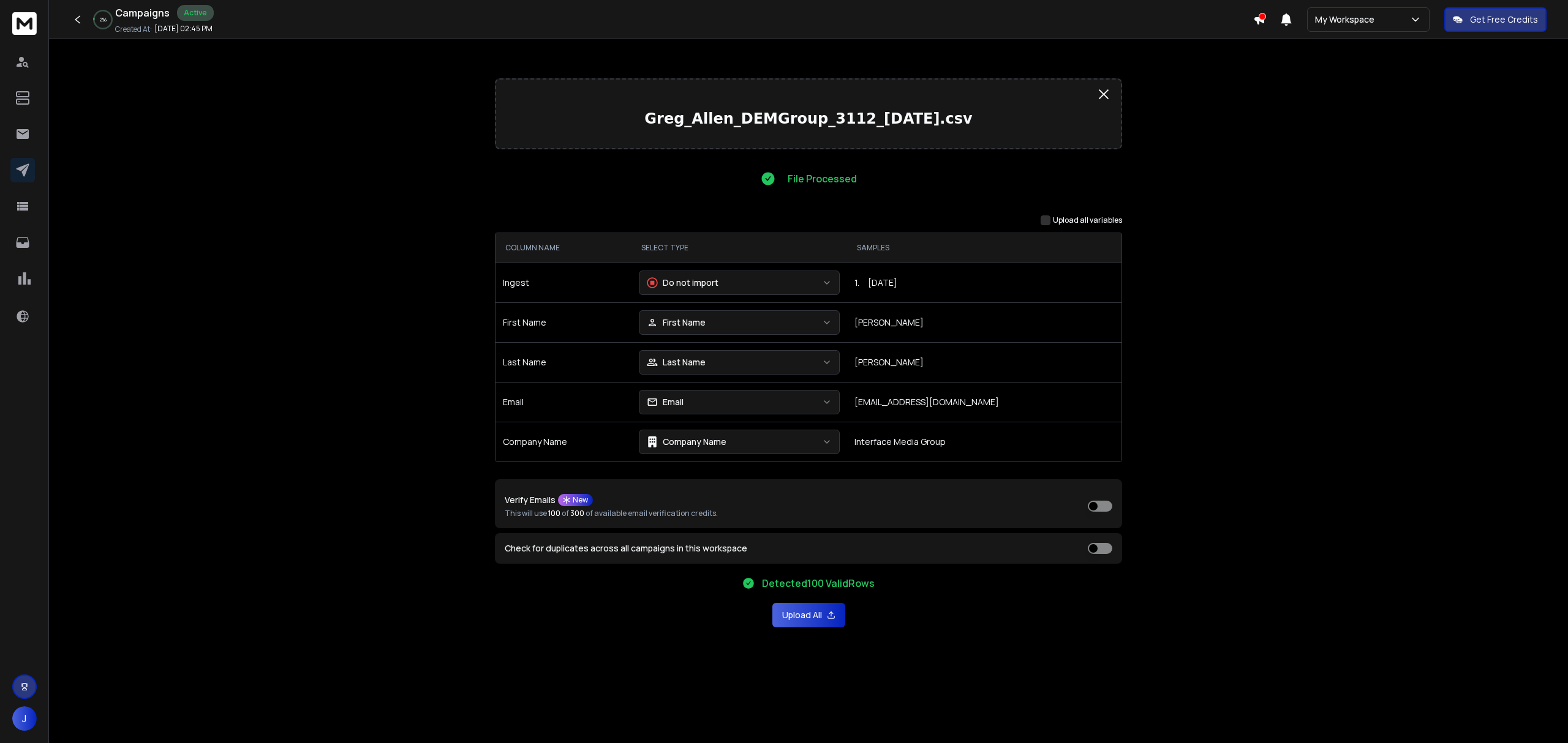
click at [805, 616] on button "Upload All" at bounding box center [808, 615] width 73 height 24
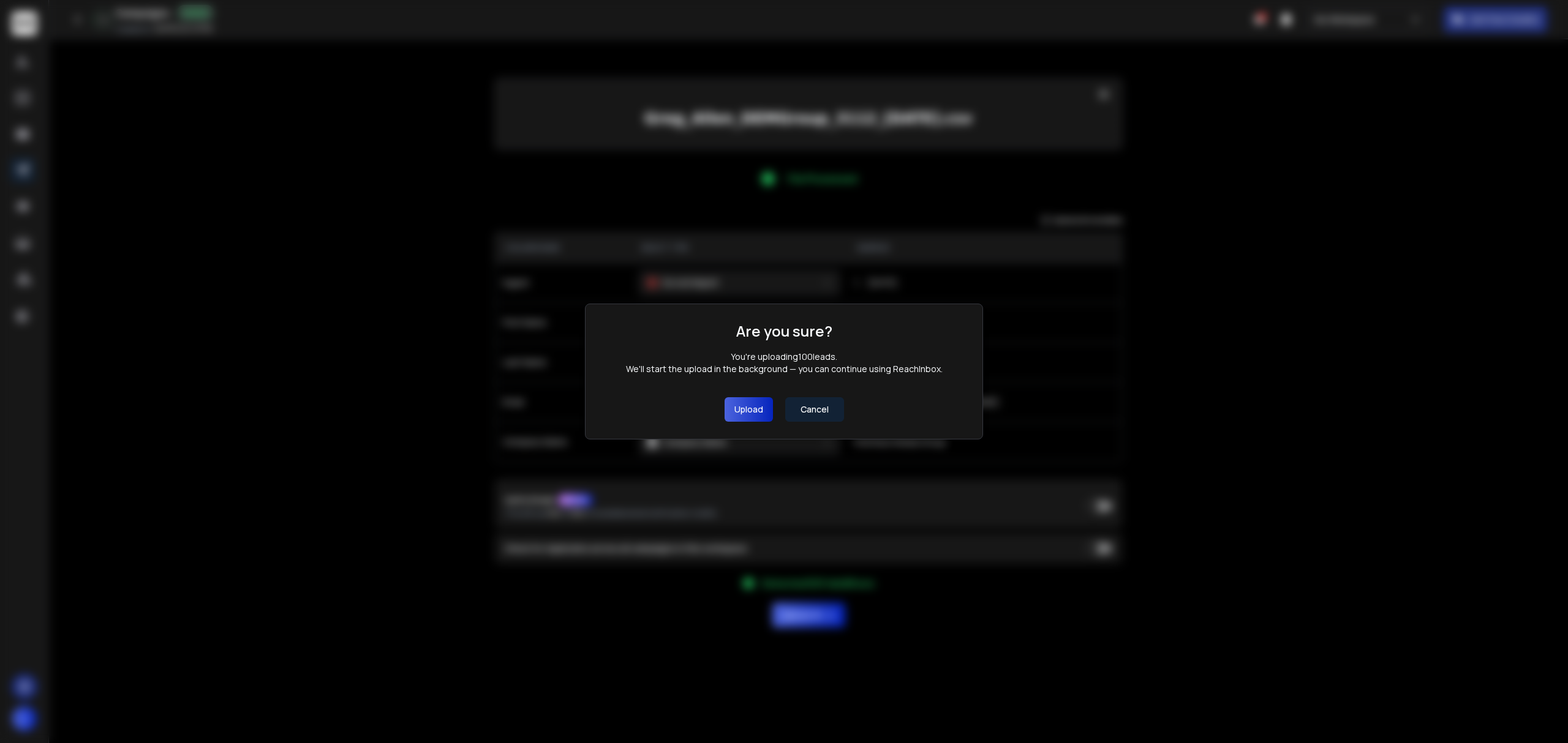
click at [757, 404] on button "Upload" at bounding box center [748, 409] width 48 height 24
